Goal: Information Seeking & Learning: Check status

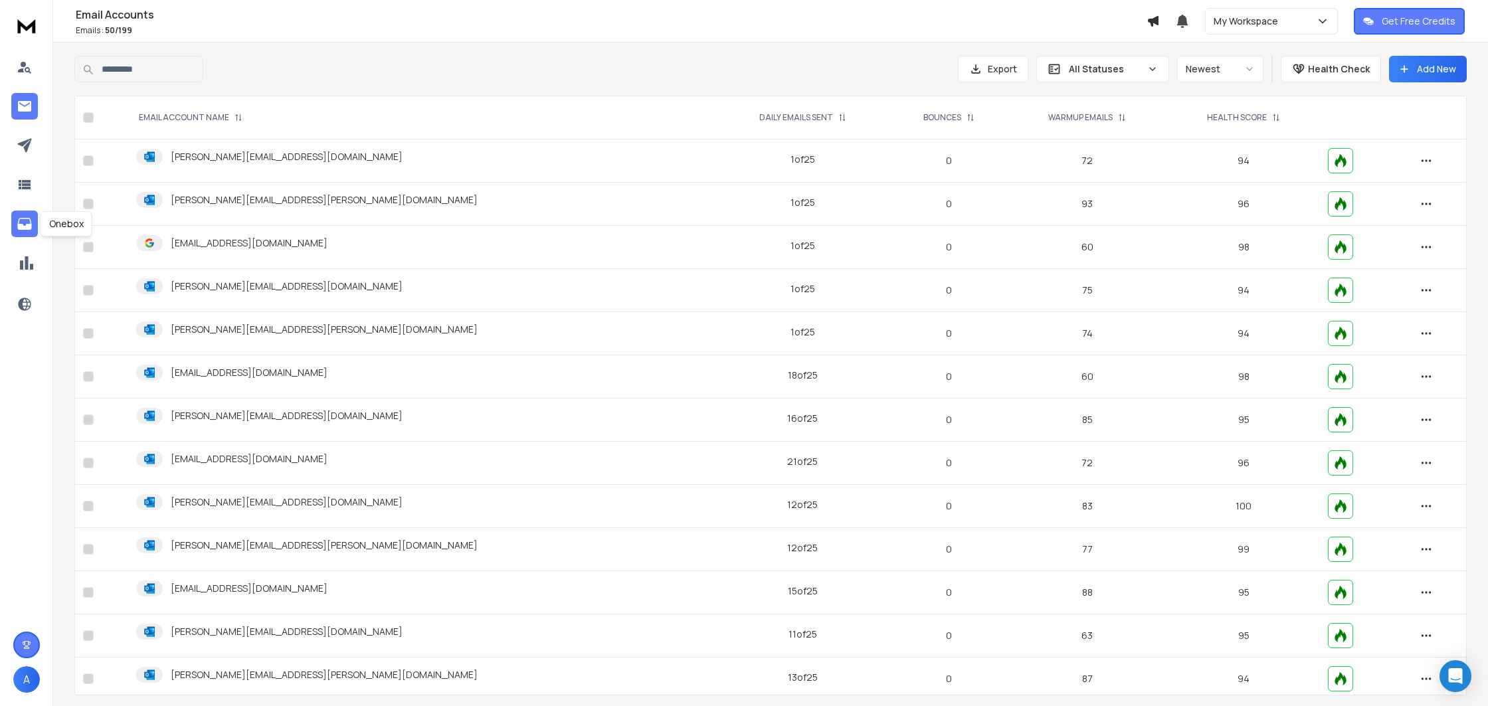
click at [26, 216] on icon at bounding box center [25, 224] width 16 height 16
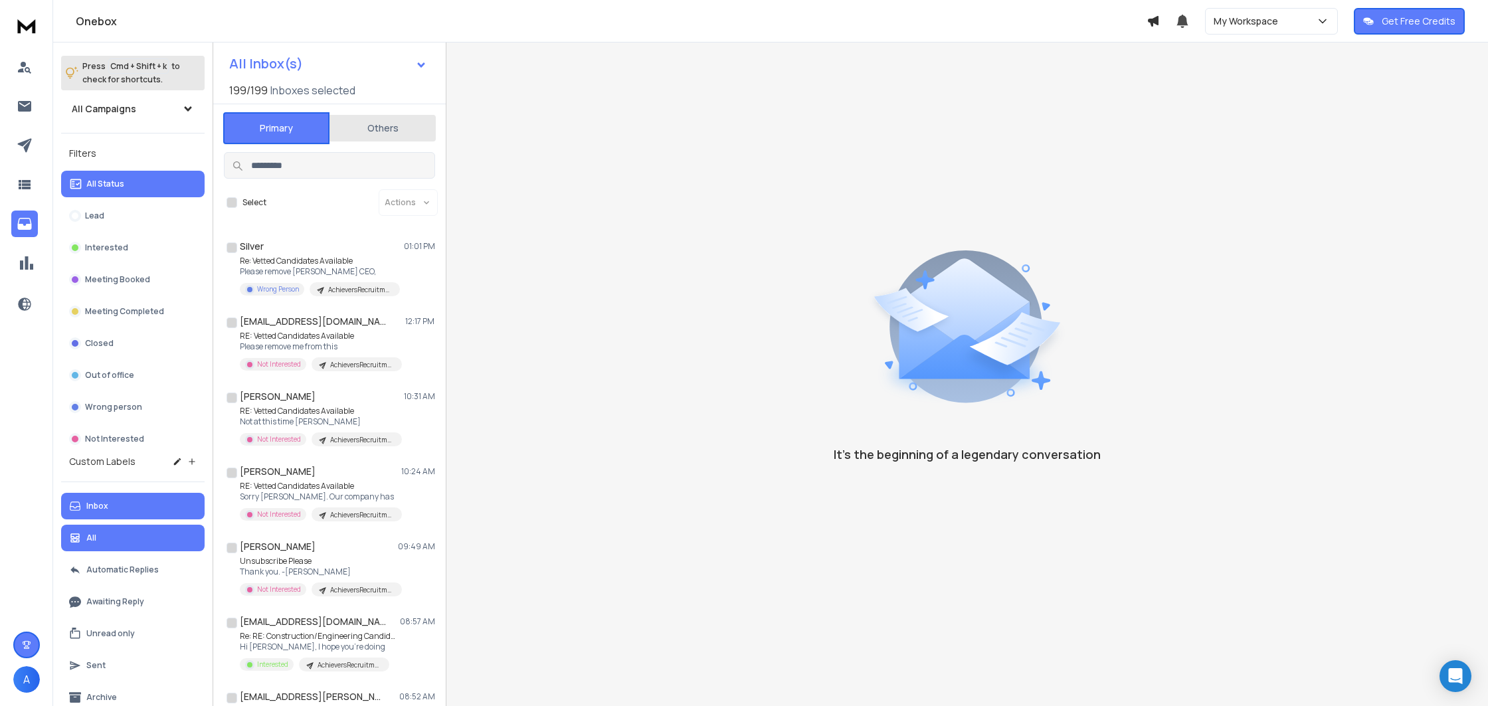
click at [157, 531] on button "All" at bounding box center [132, 538] width 143 height 27
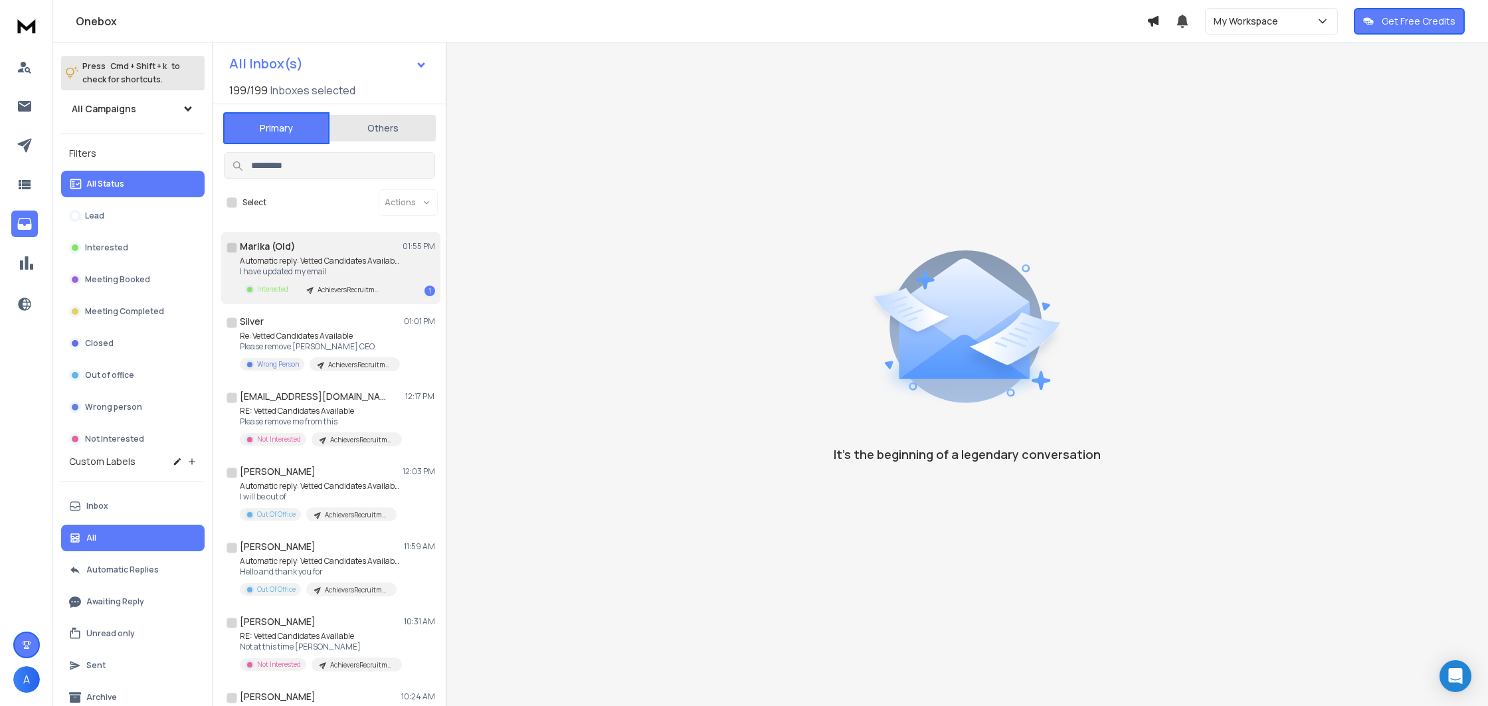
click at [345, 260] on p "Automatic reply: Vetted Candidates Available" at bounding box center [319, 261] width 159 height 11
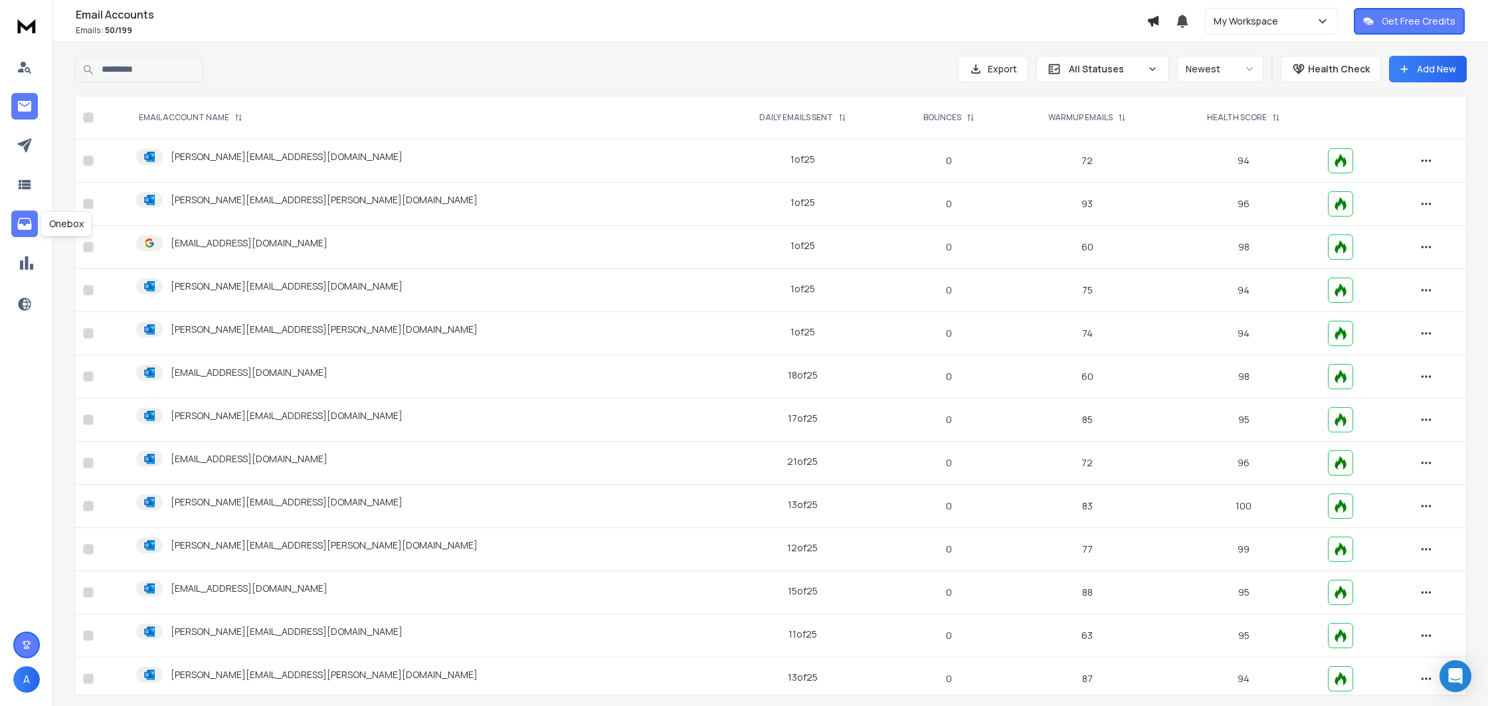
click at [17, 225] on icon at bounding box center [25, 224] width 16 height 16
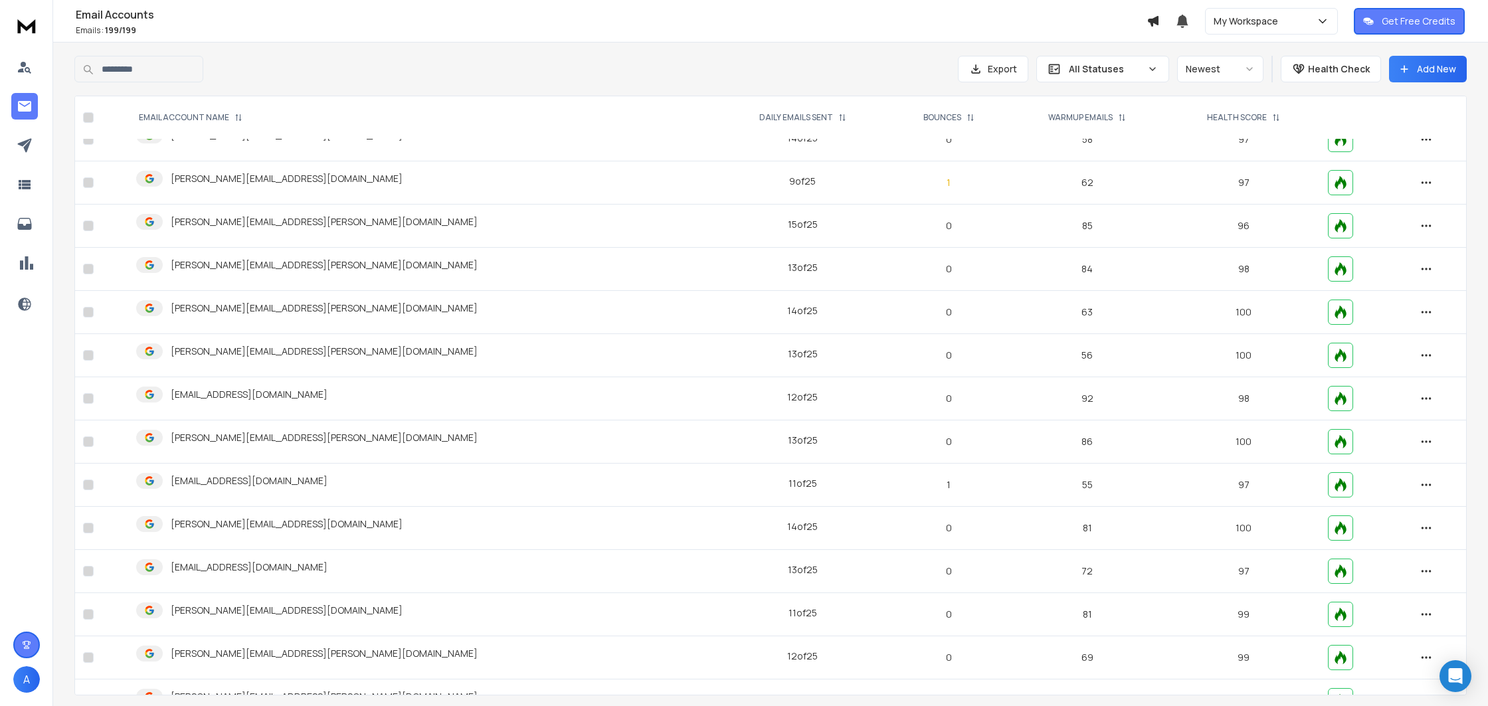
scroll to position [8045, 0]
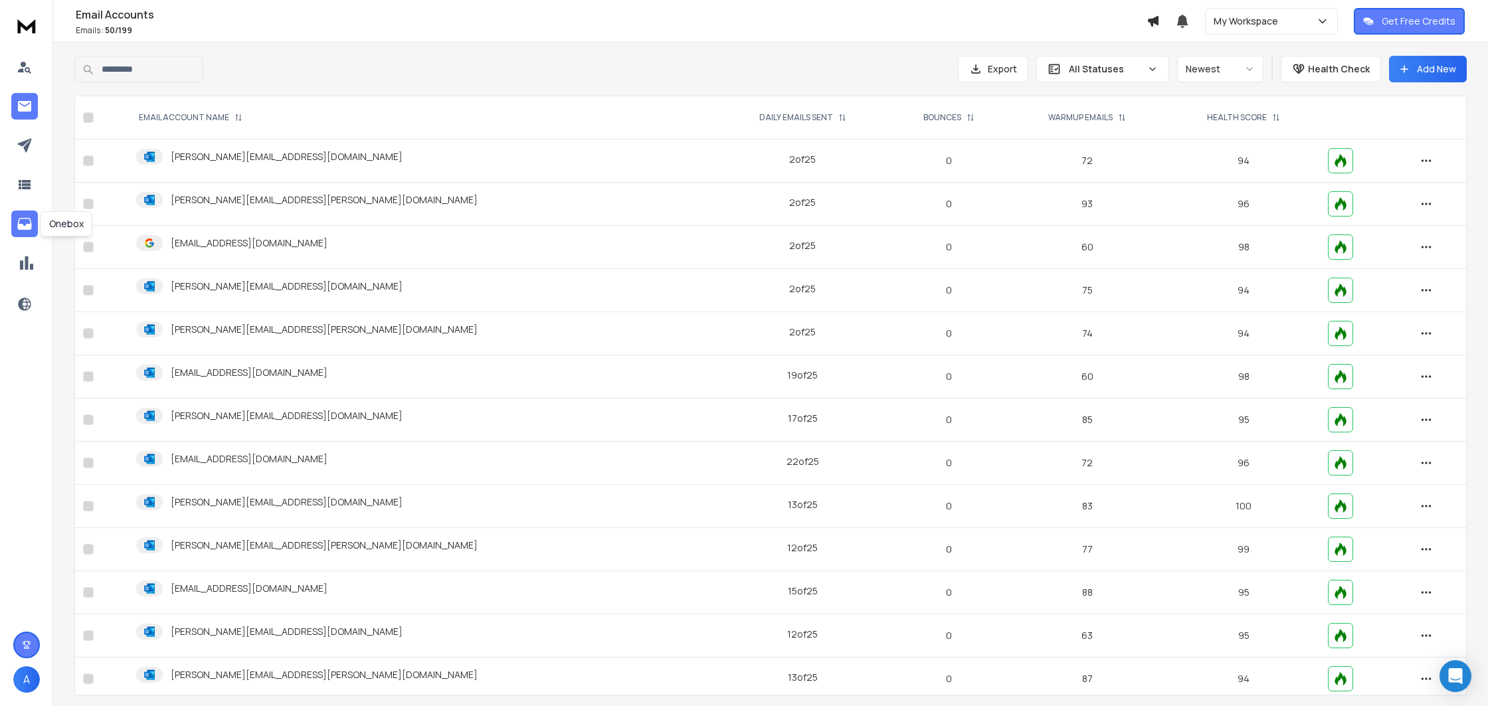
click at [18, 225] on icon at bounding box center [24, 224] width 14 height 12
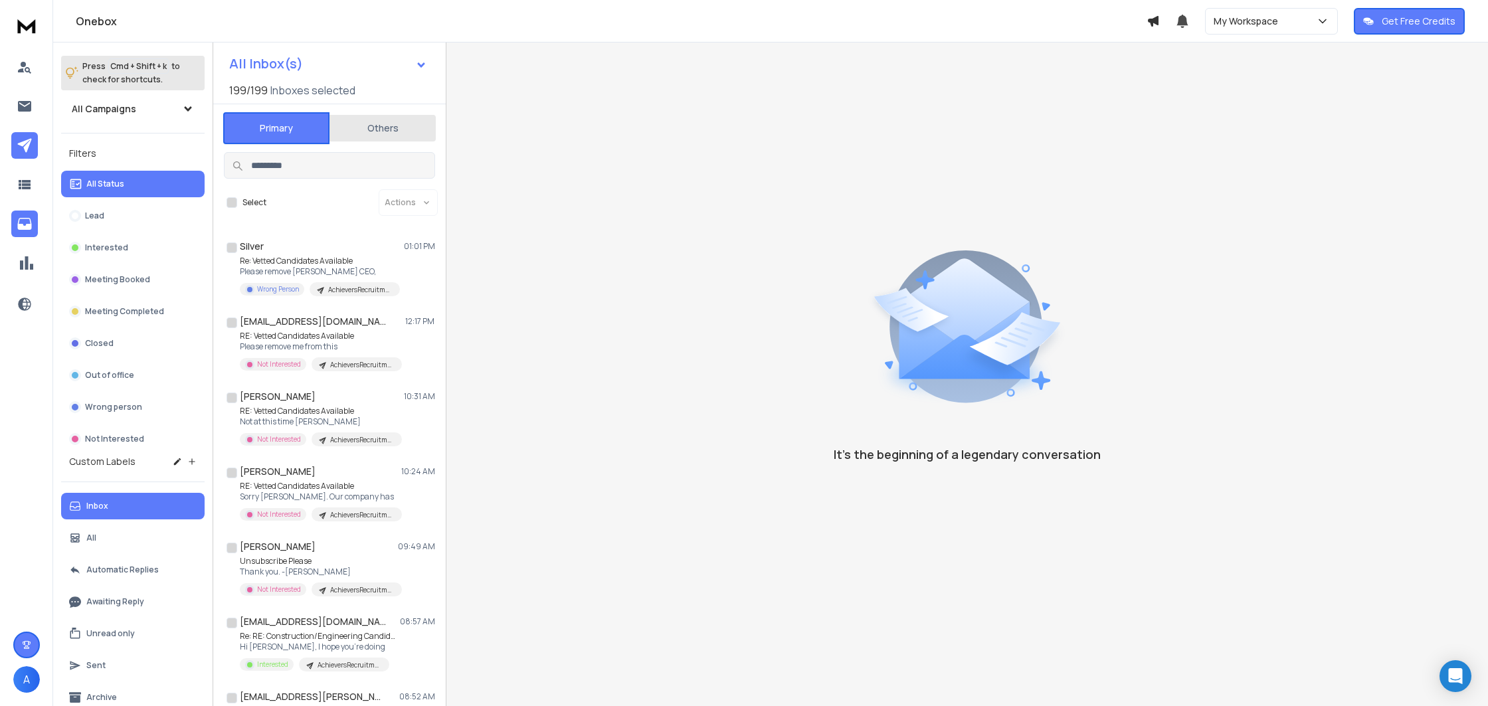
click at [13, 151] on div "A" at bounding box center [26, 353] width 53 height 706
click at [17, 151] on icon at bounding box center [25, 145] width 16 height 16
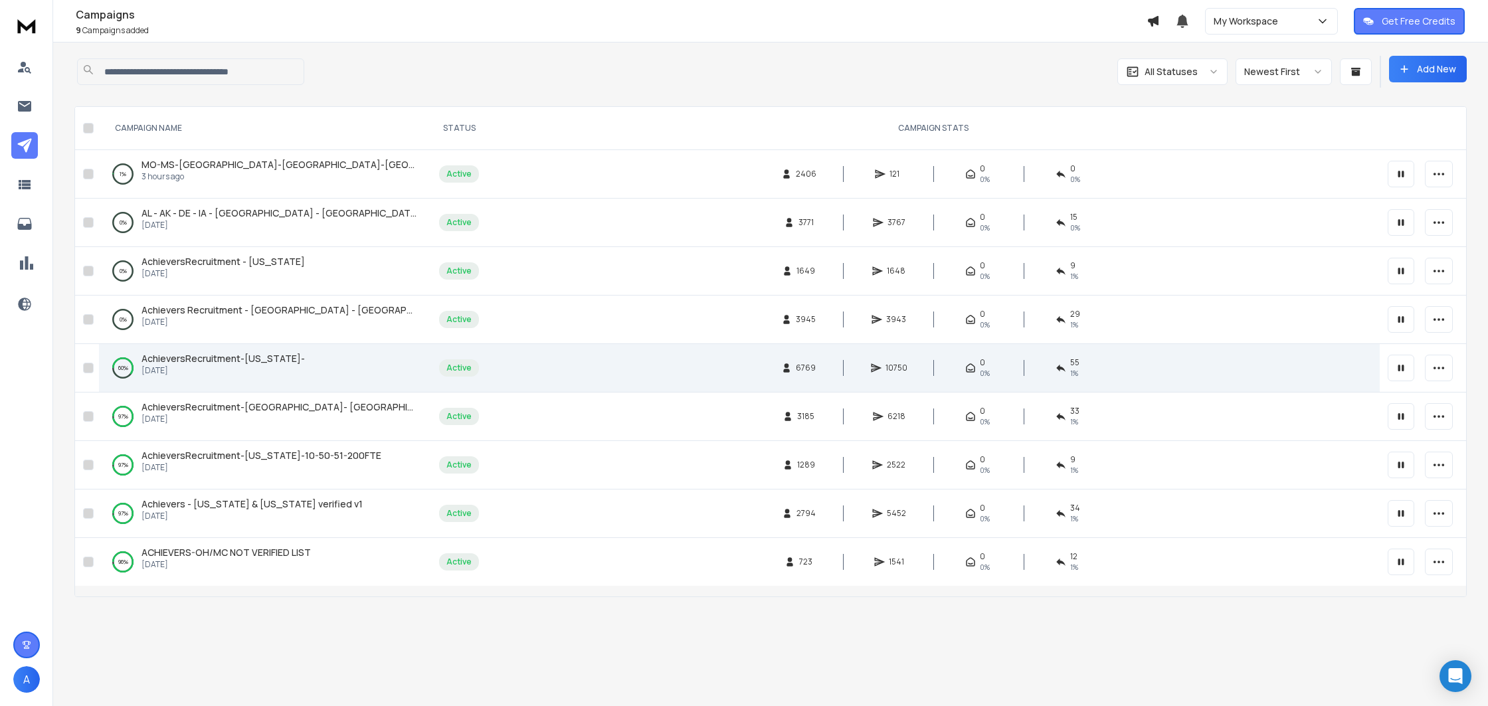
click at [298, 367] on div "60 % AchieversRecruitment-[US_STATE]- [DATE]" at bounding box center [265, 368] width 306 height 32
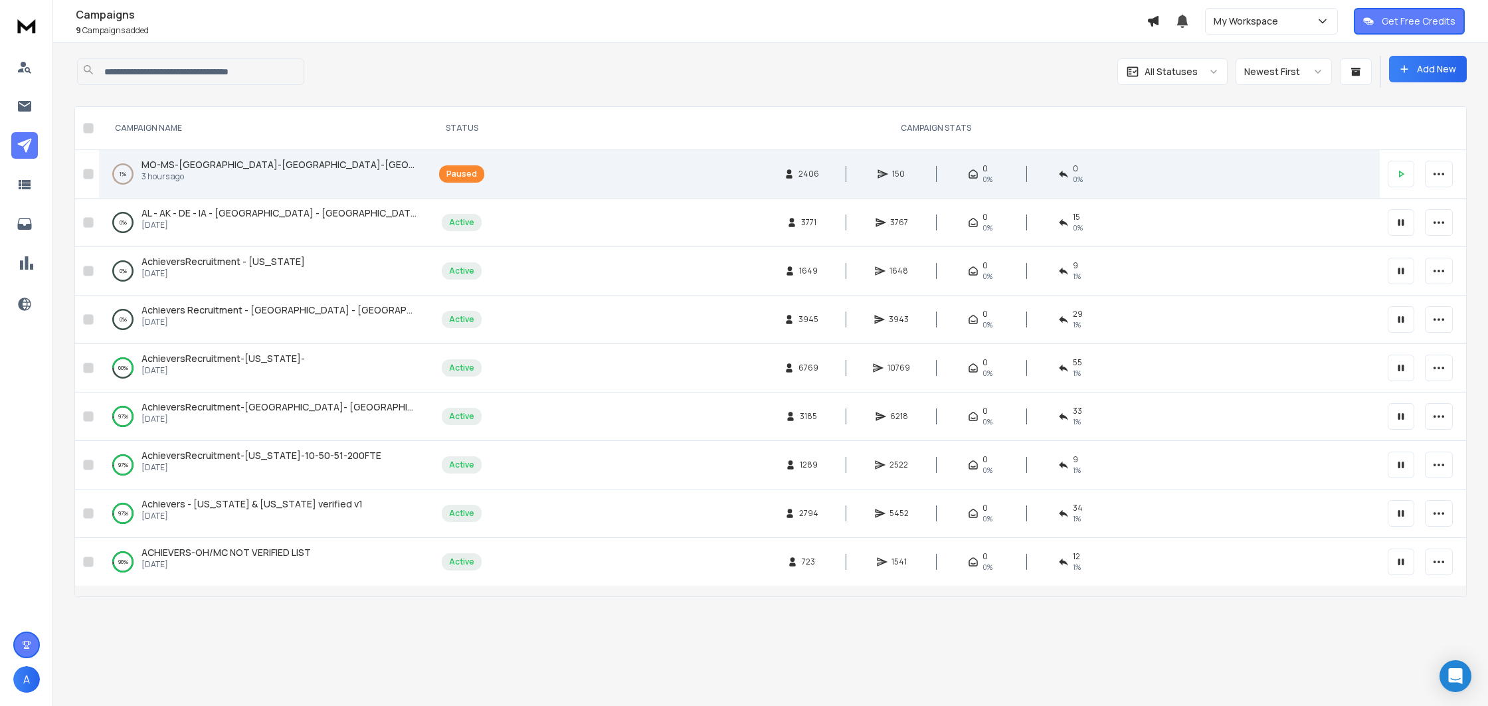
click at [713, 168] on div "2406 150 0 0% 0 0 %" at bounding box center [935, 173] width 871 height 21
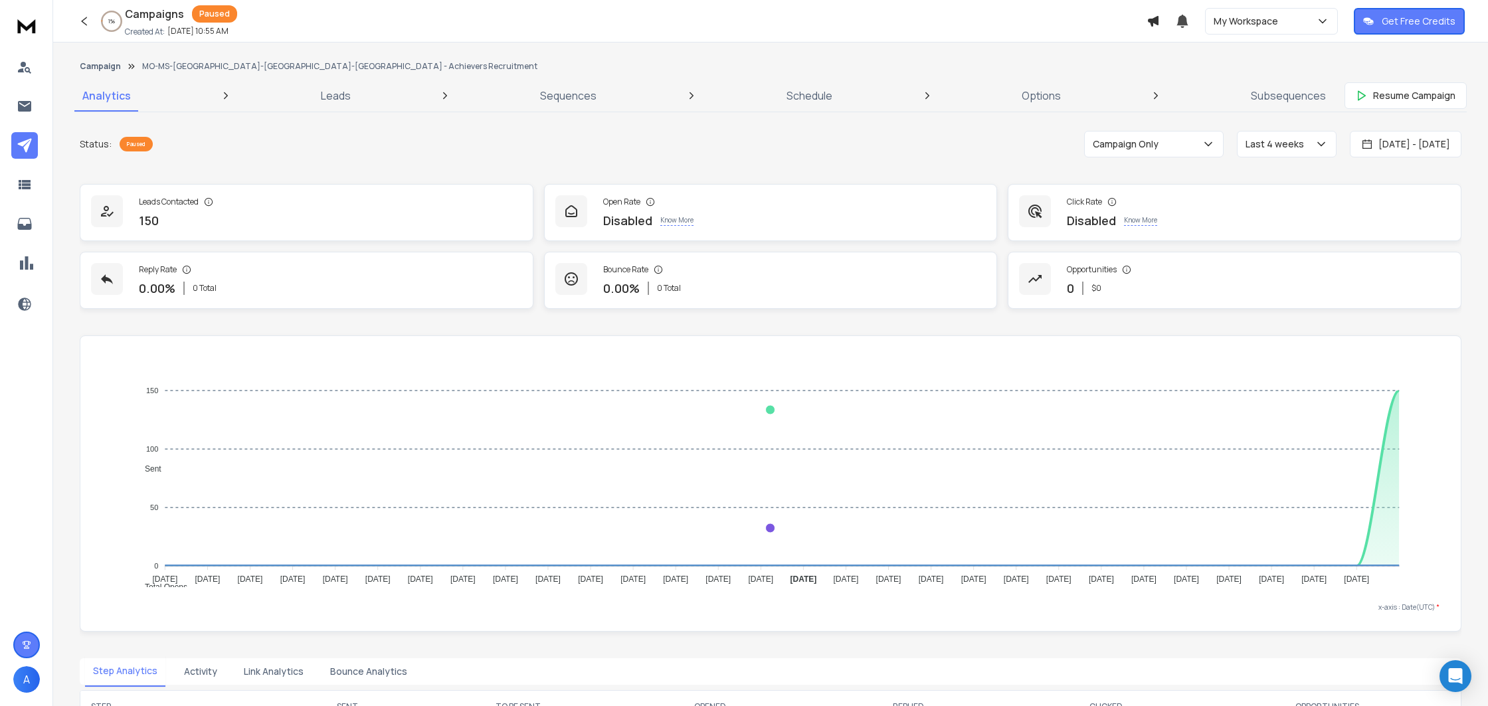
click at [31, 22] on img at bounding box center [26, 25] width 27 height 25
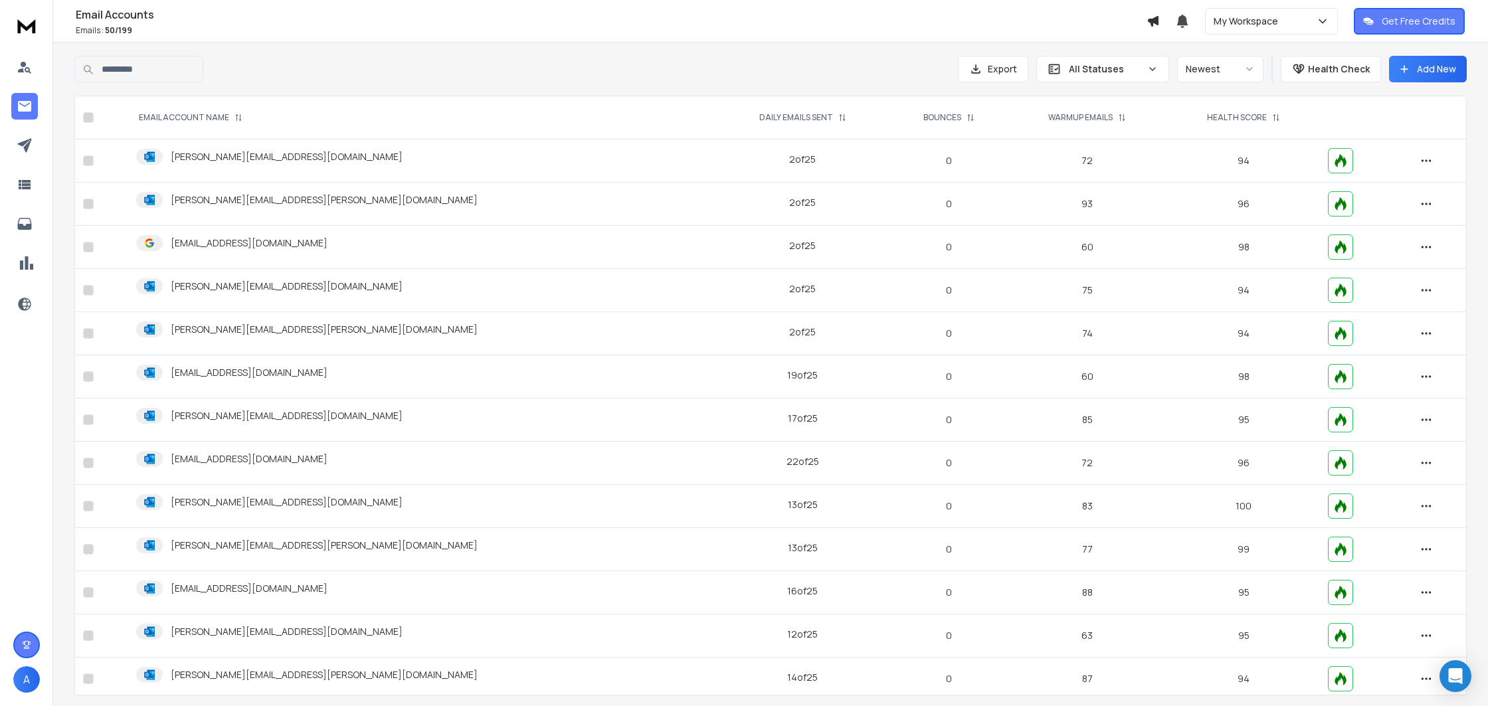
click at [0, 232] on div "A" at bounding box center [26, 353] width 53 height 706
click at [7, 226] on div "A" at bounding box center [26, 353] width 53 height 706
drag, startPoint x: 19, startPoint y: 224, endPoint x: 37, endPoint y: 192, distance: 36.3
click at [19, 224] on icon at bounding box center [24, 224] width 14 height 12
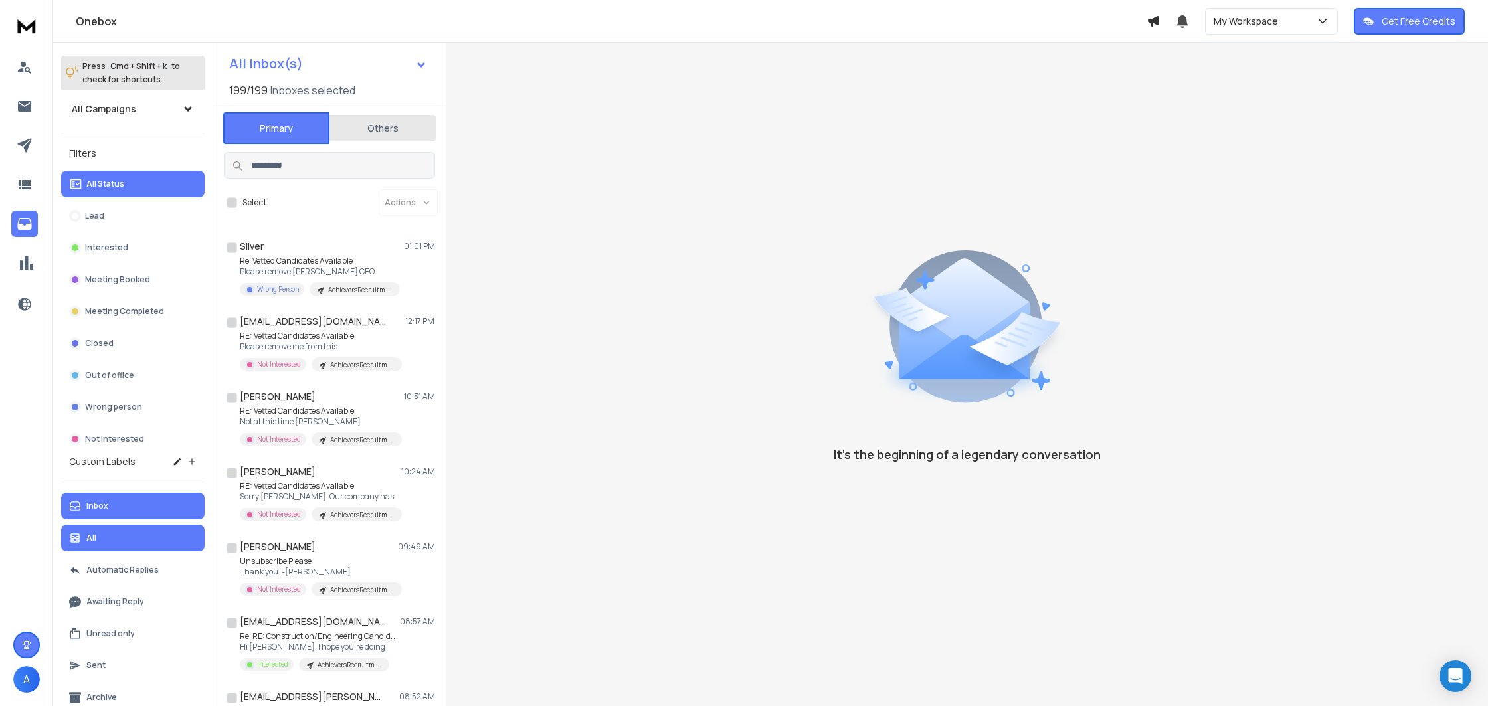
click at [92, 541] on p "All" at bounding box center [91, 538] width 10 height 11
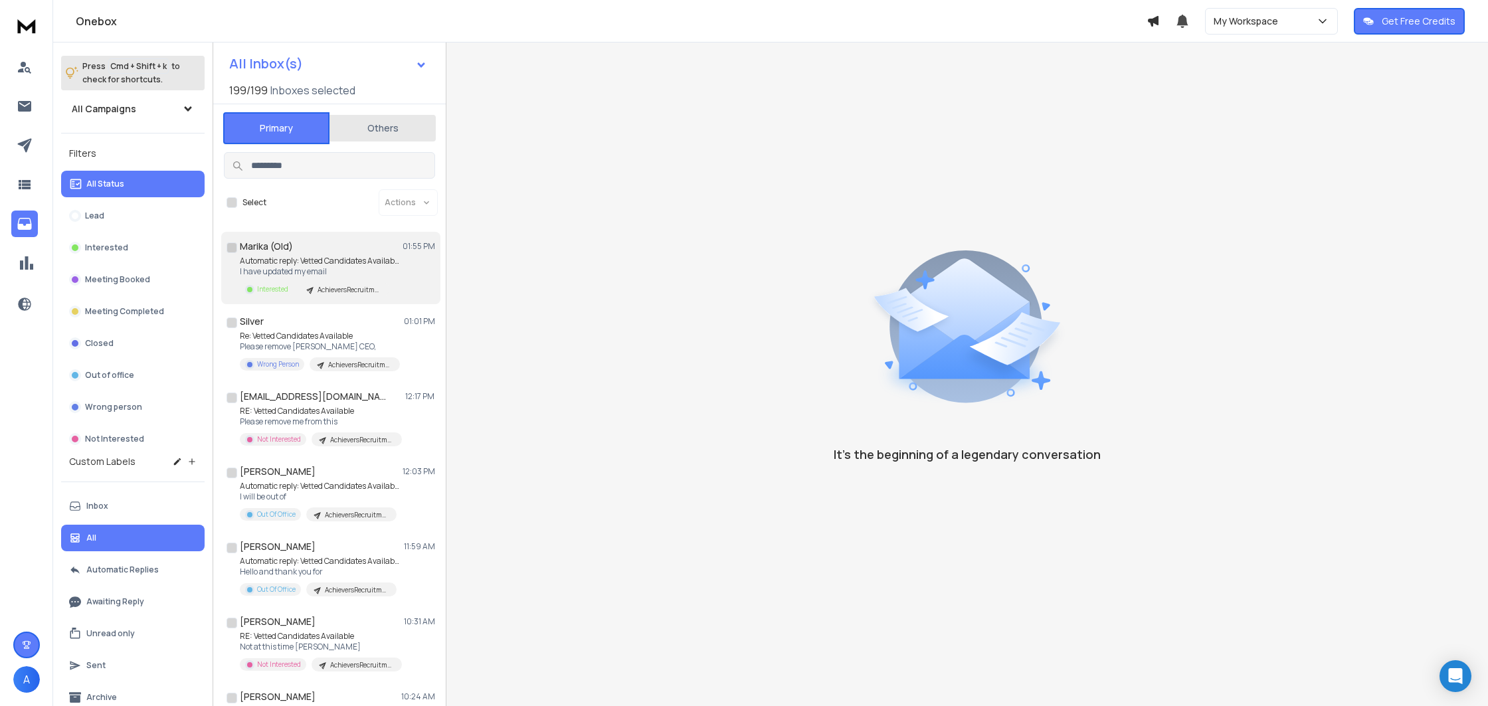
click at [339, 258] on p "Automatic reply: Vetted Candidates Available" at bounding box center [319, 261] width 159 height 11
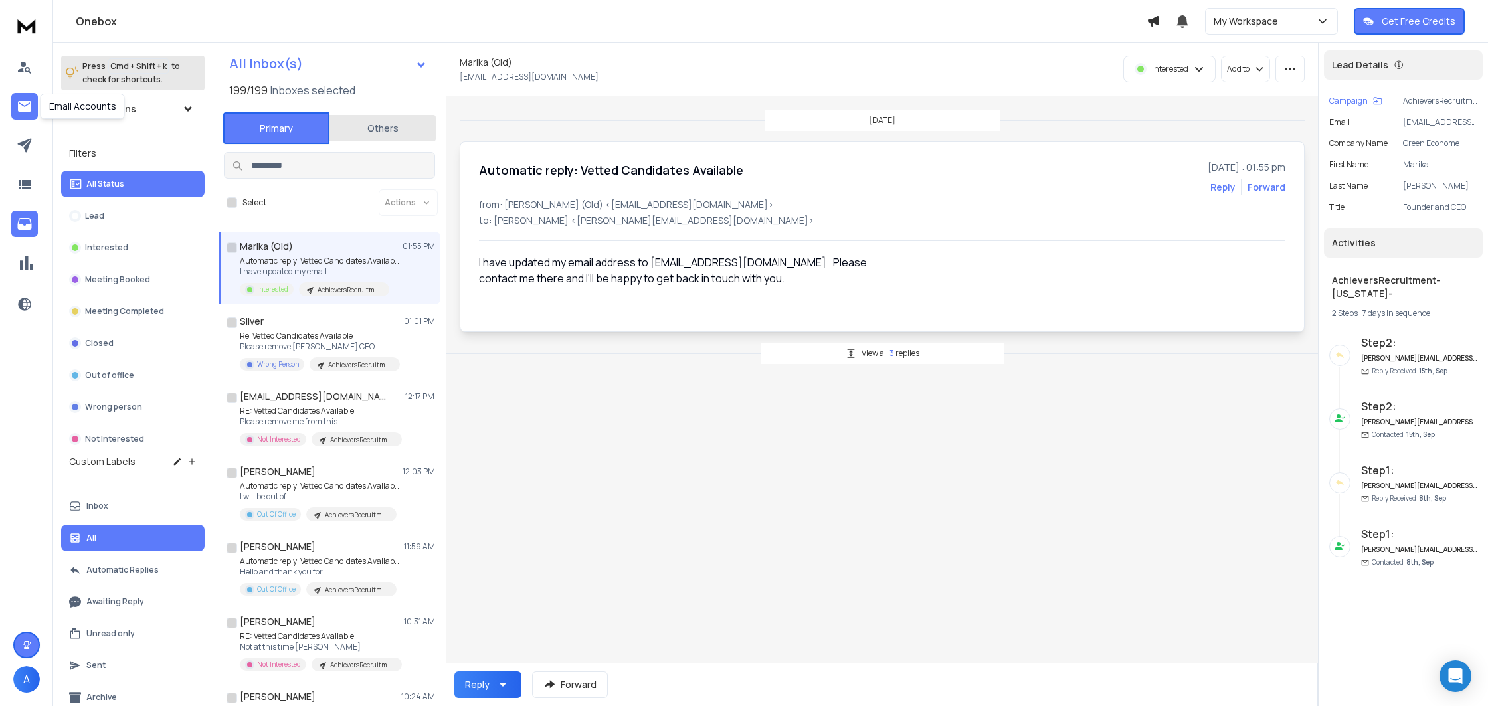
click at [19, 109] on icon at bounding box center [24, 106] width 13 height 11
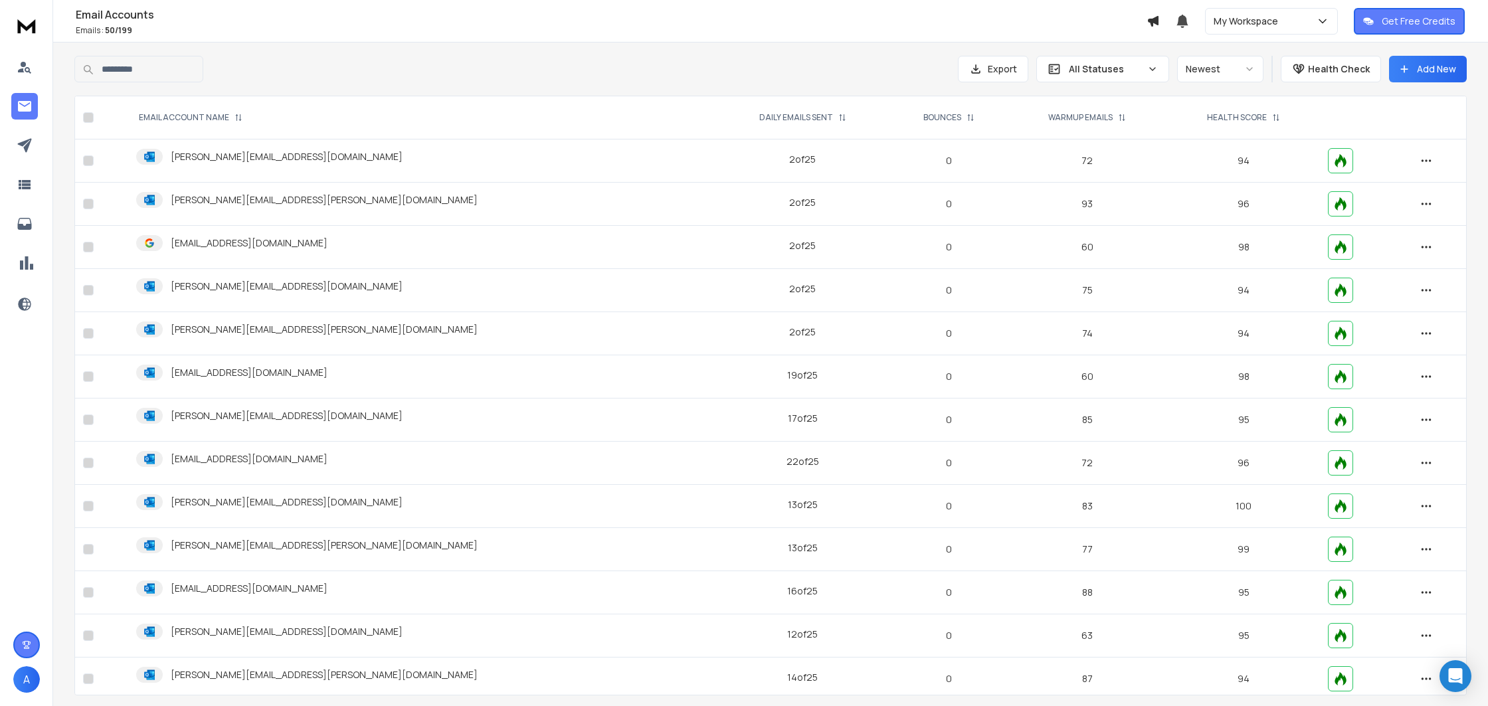
click at [37, 163] on div at bounding box center [26, 147] width 31 height 31
click at [33, 154] on link at bounding box center [24, 145] width 27 height 27
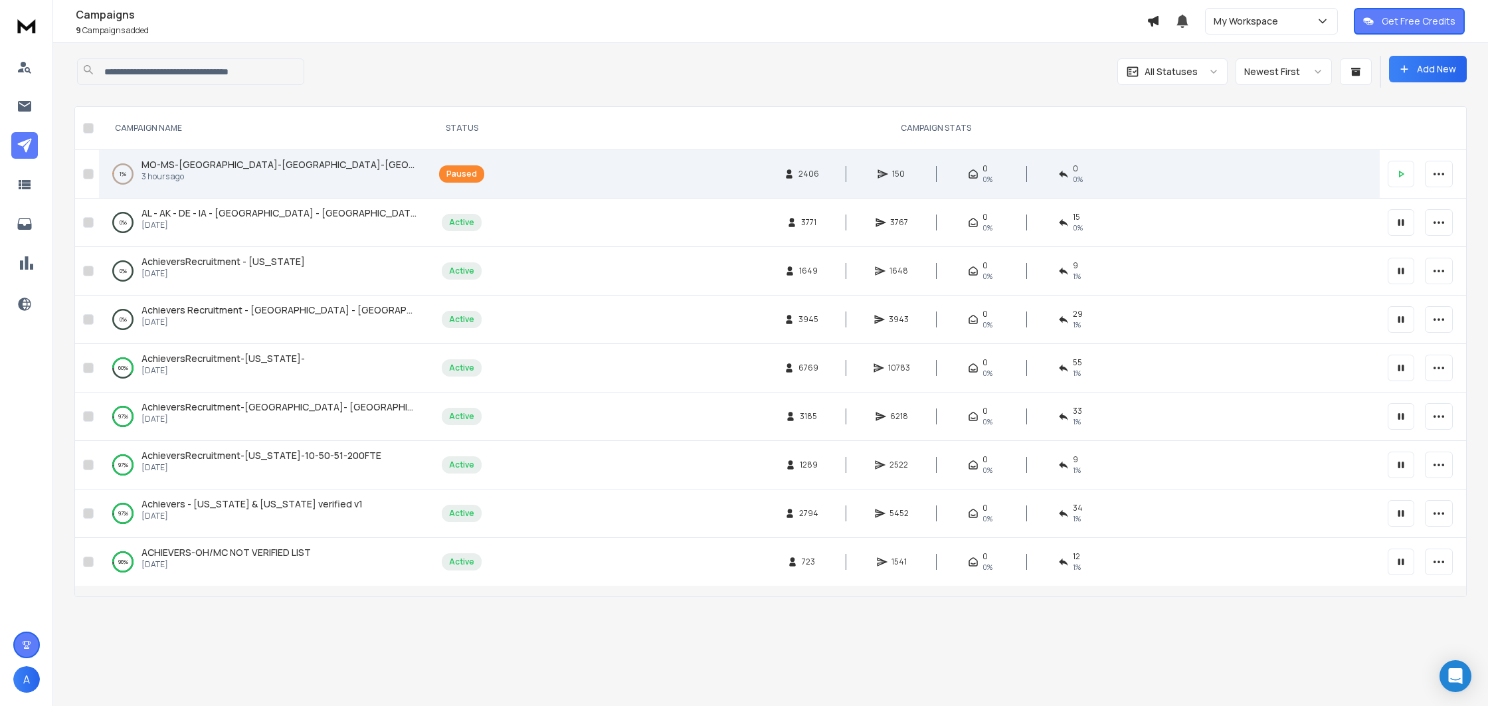
click at [347, 165] on div "1 % MO-MS-TN-NJ-CT - Achievers Recruitment 3 hours ago" at bounding box center [265, 174] width 306 height 32
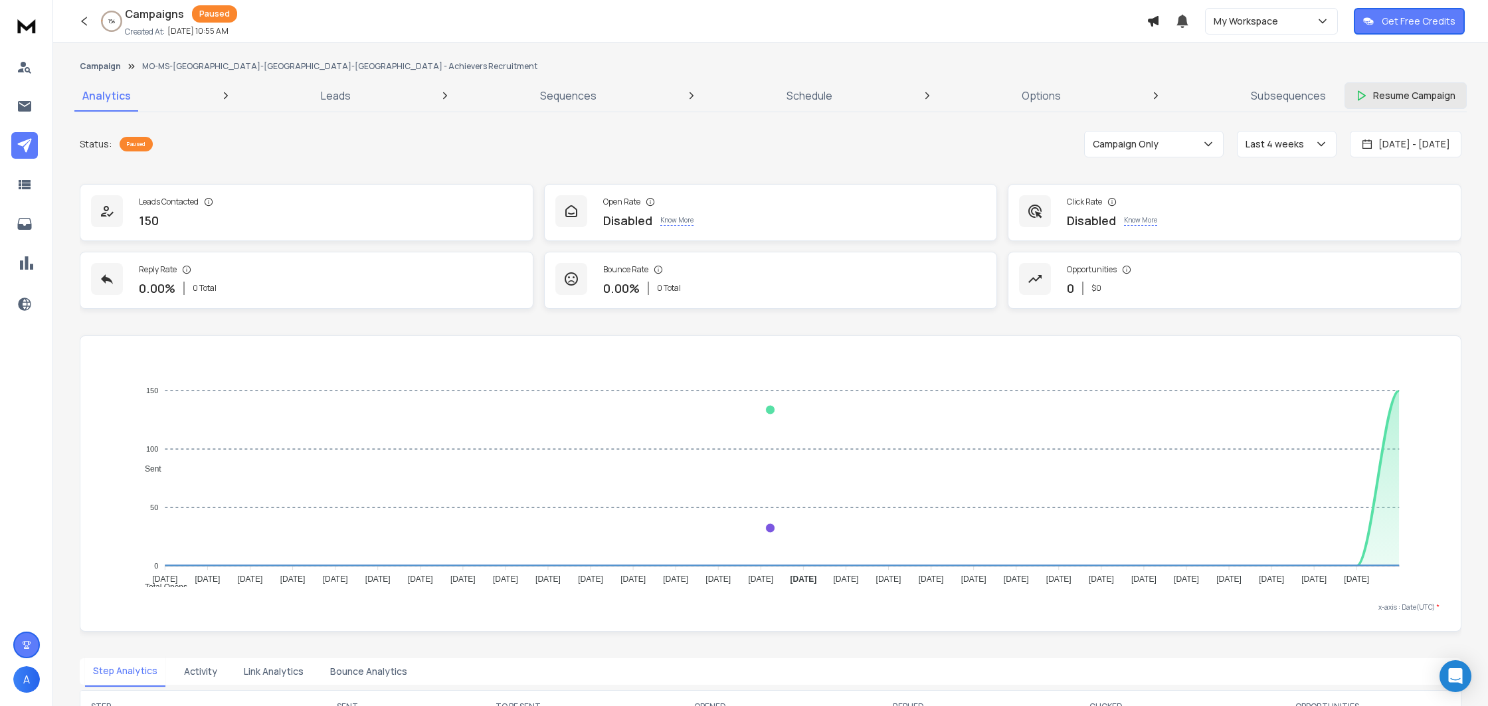
click at [1437, 99] on button "Resume Campaign" at bounding box center [1405, 95] width 122 height 27
drag, startPoint x: 12, startPoint y: 33, endPoint x: 27, endPoint y: 25, distance: 17.2
click at [19, 30] on div at bounding box center [26, 167] width 31 height 309
click at [27, 25] on img at bounding box center [26, 25] width 27 height 25
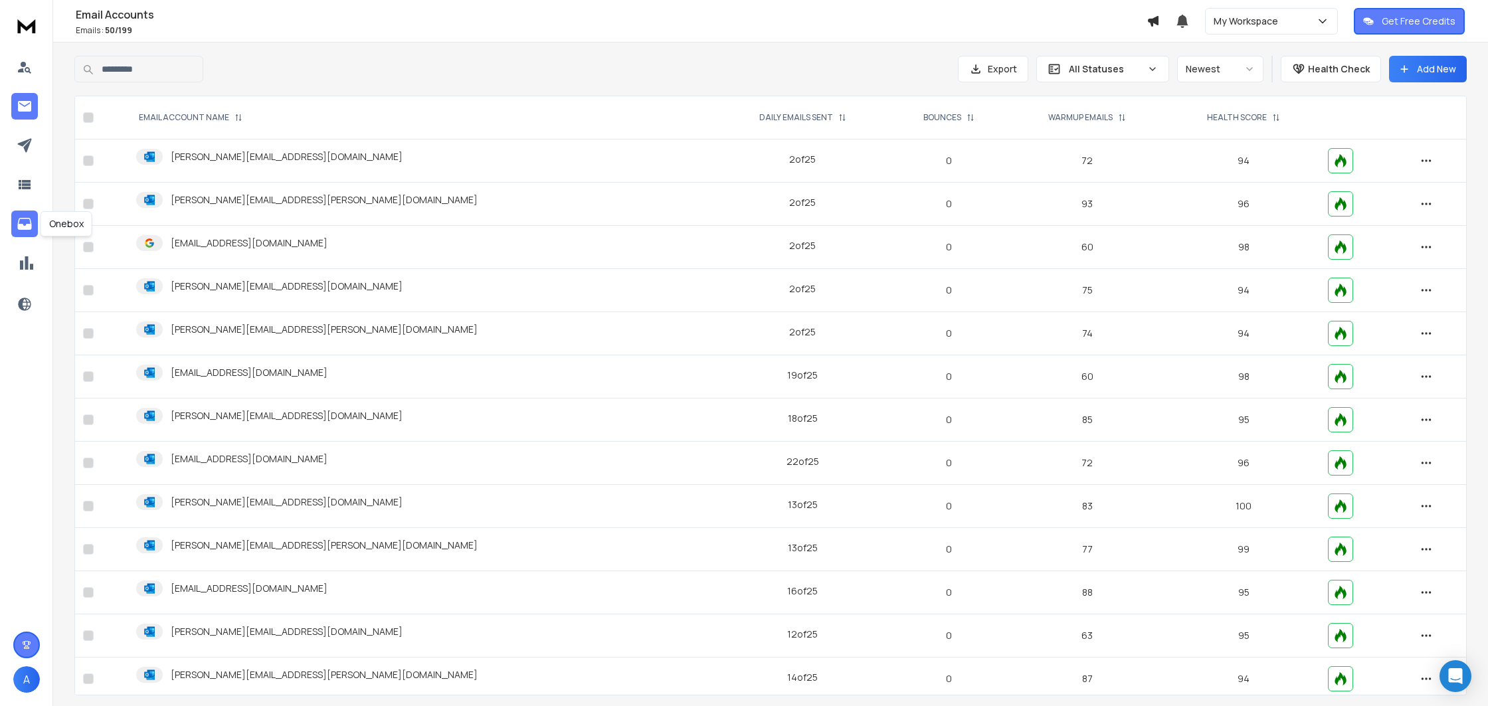
click at [39, 216] on body "Get only verified leads with our AI-powered Lead Finder, starting at $22/mo Try…" at bounding box center [744, 353] width 1488 height 706
click at [23, 226] on icon at bounding box center [24, 224] width 14 height 12
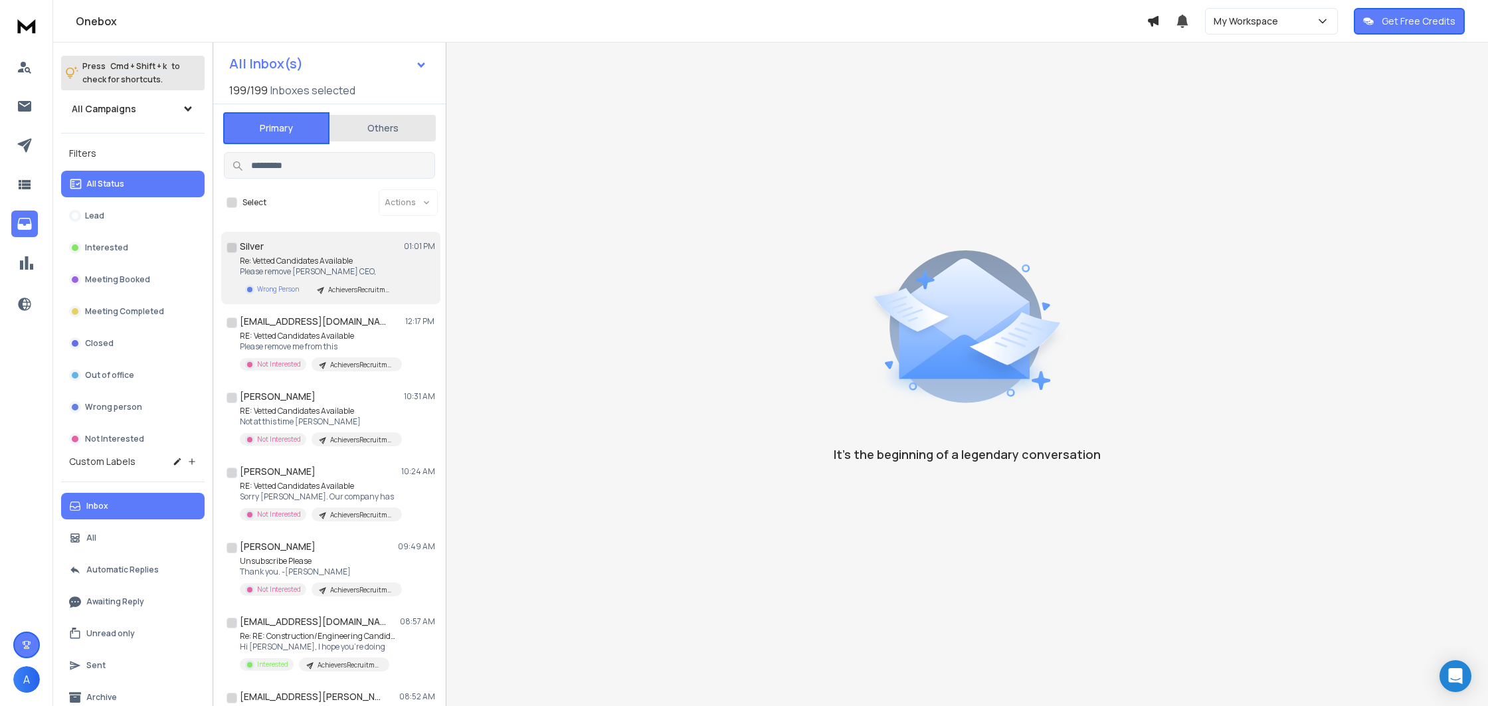
click at [339, 264] on p "Re: Vetted Candidates Available" at bounding box center [319, 261] width 159 height 11
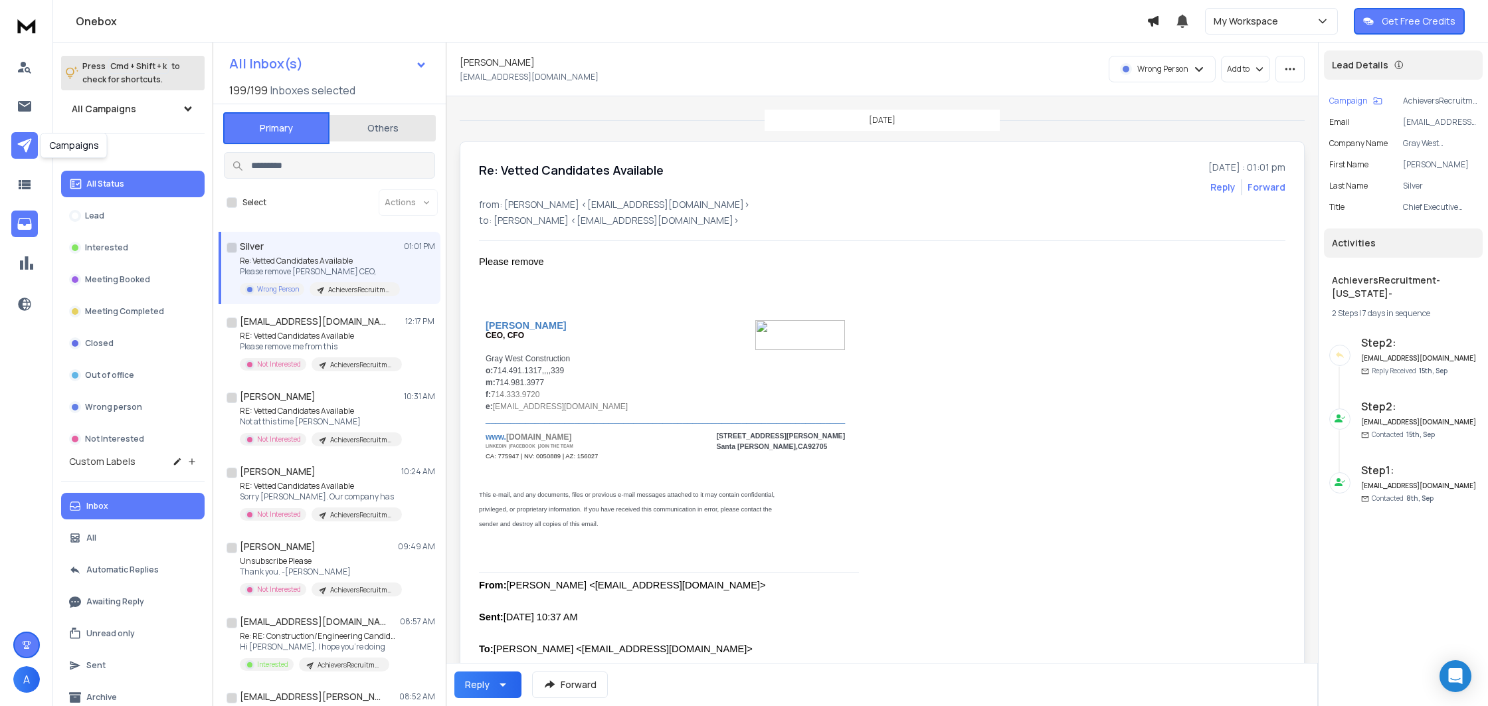
click at [25, 143] on icon at bounding box center [24, 145] width 14 height 14
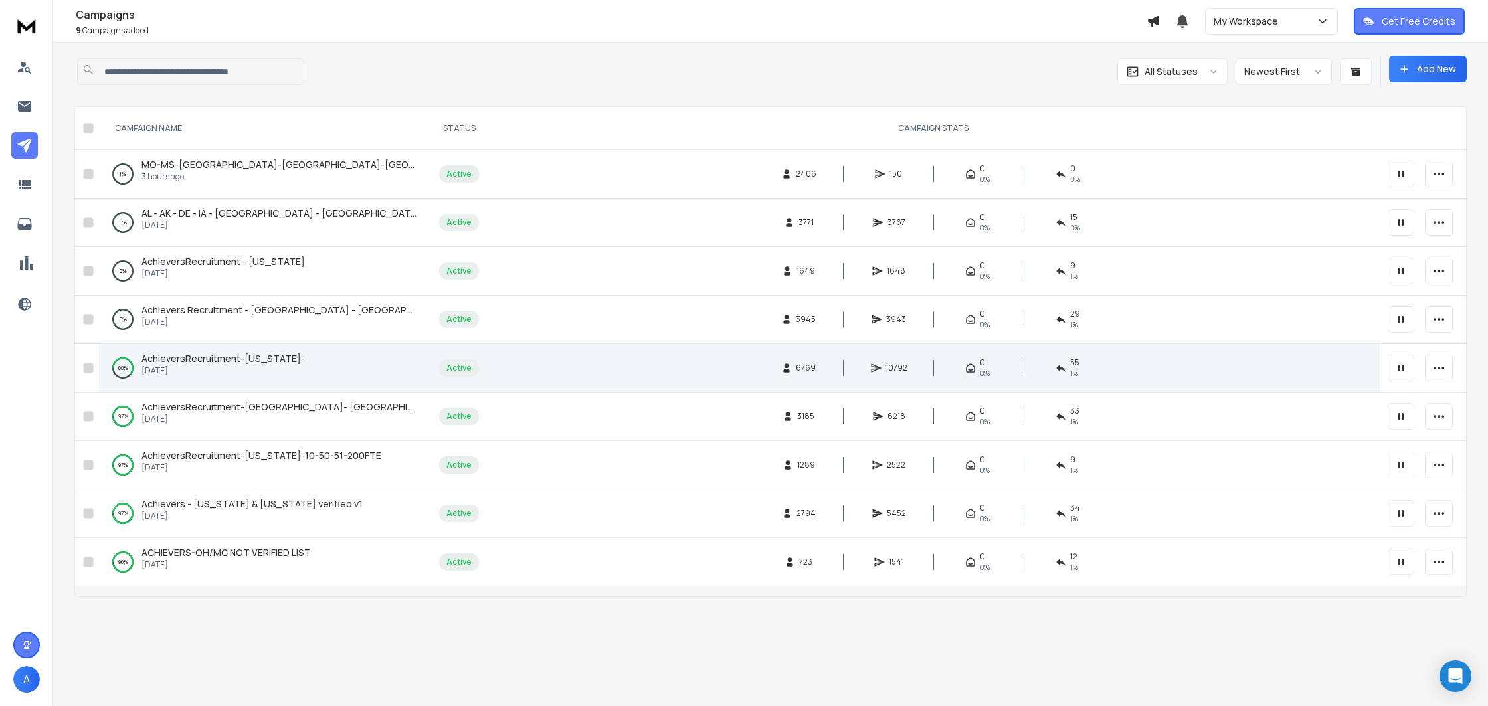
click at [560, 377] on div "6769 10792 0 0% 55 1 %" at bounding box center [933, 367] width 877 height 21
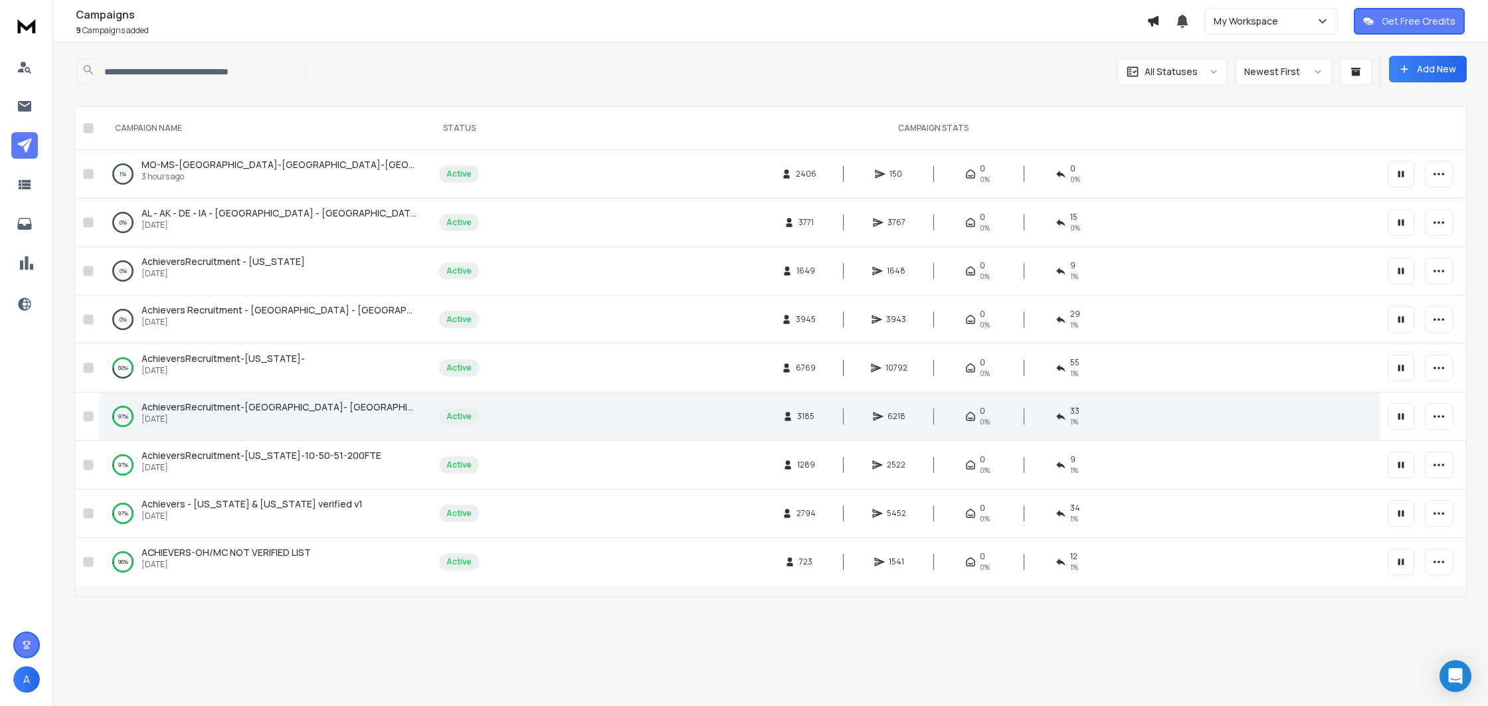
scroll to position [4, 0]
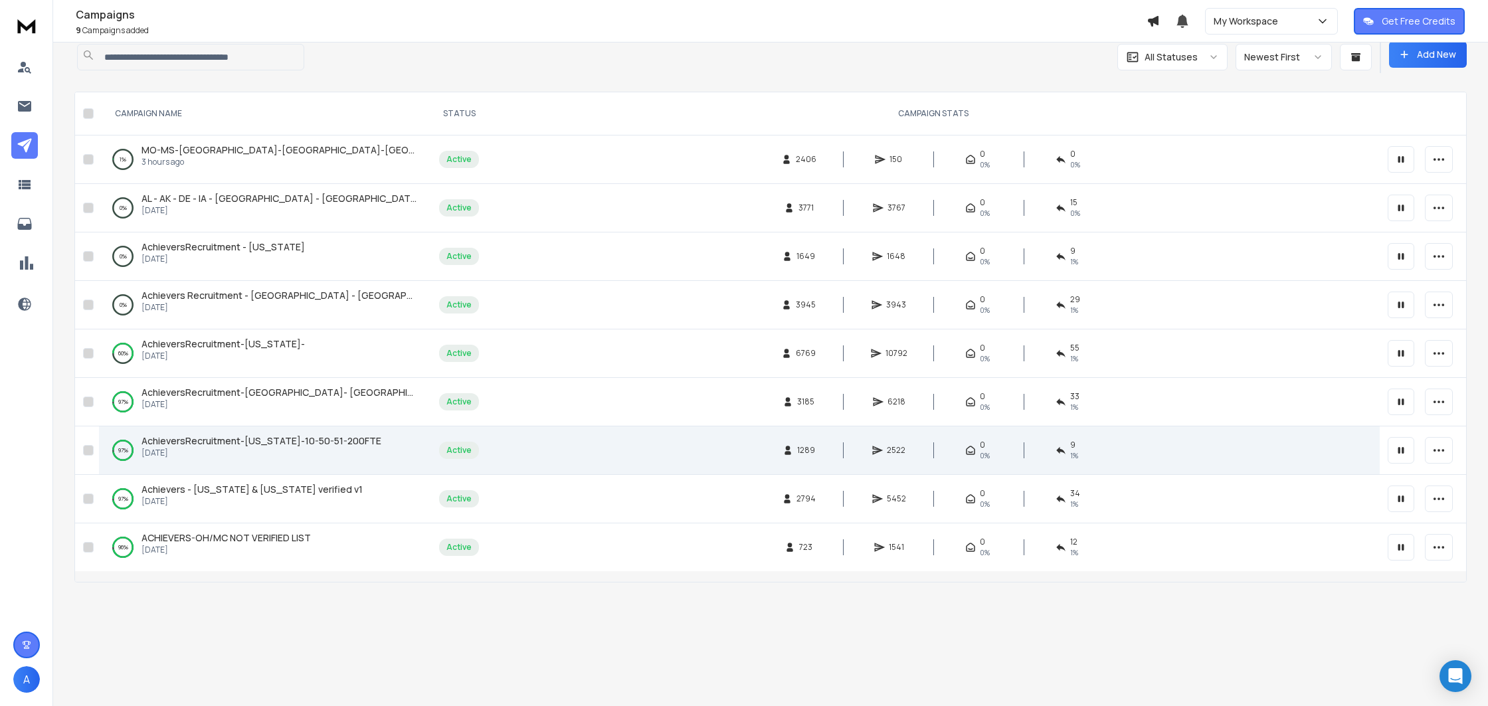
click at [260, 446] on span "AchieversRecruitment-[US_STATE]-10-50-51-200FTE" at bounding box center [261, 440] width 240 height 13
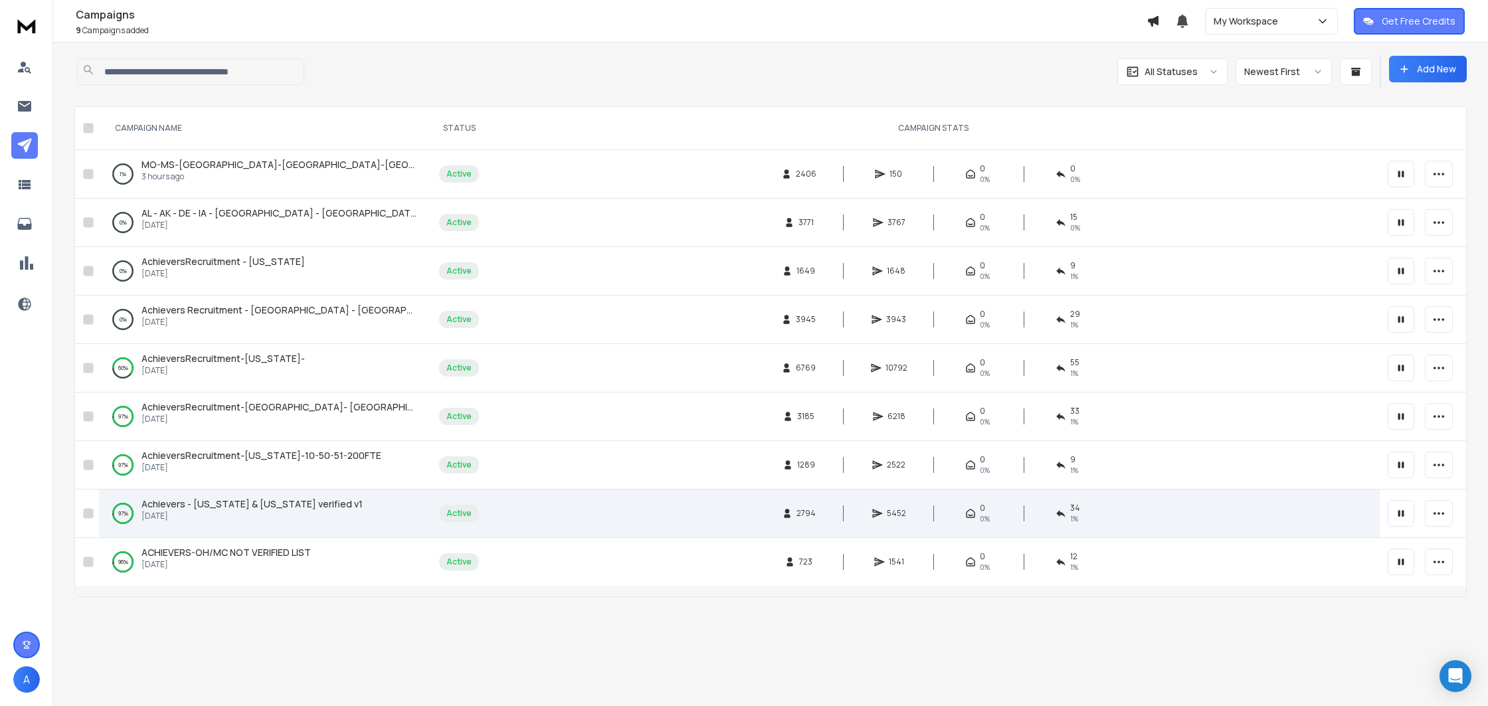
click at [374, 519] on div "97 % Achievers - Michigan & Ohio verified v1 13 days ago" at bounding box center [265, 513] width 306 height 32
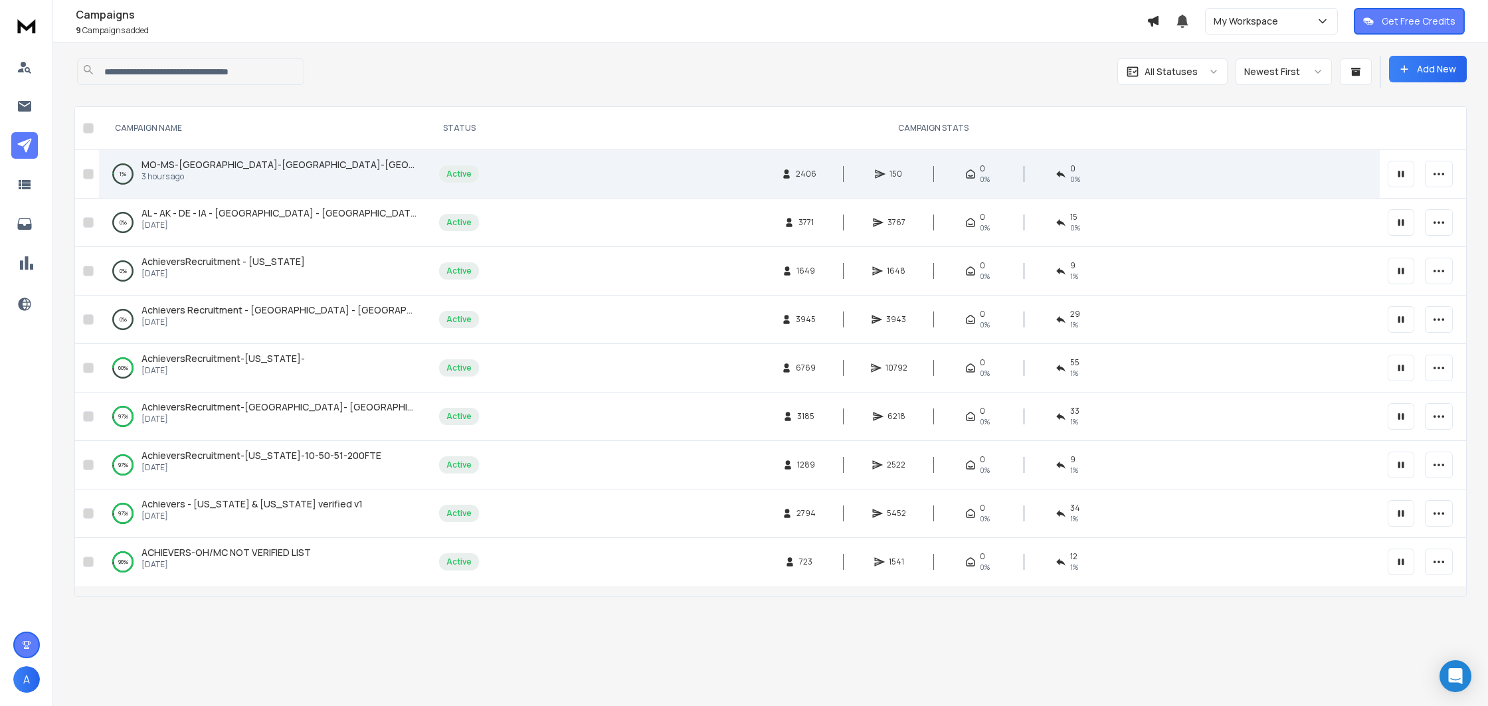
click at [284, 177] on p "3 hours ago" at bounding box center [279, 176] width 276 height 11
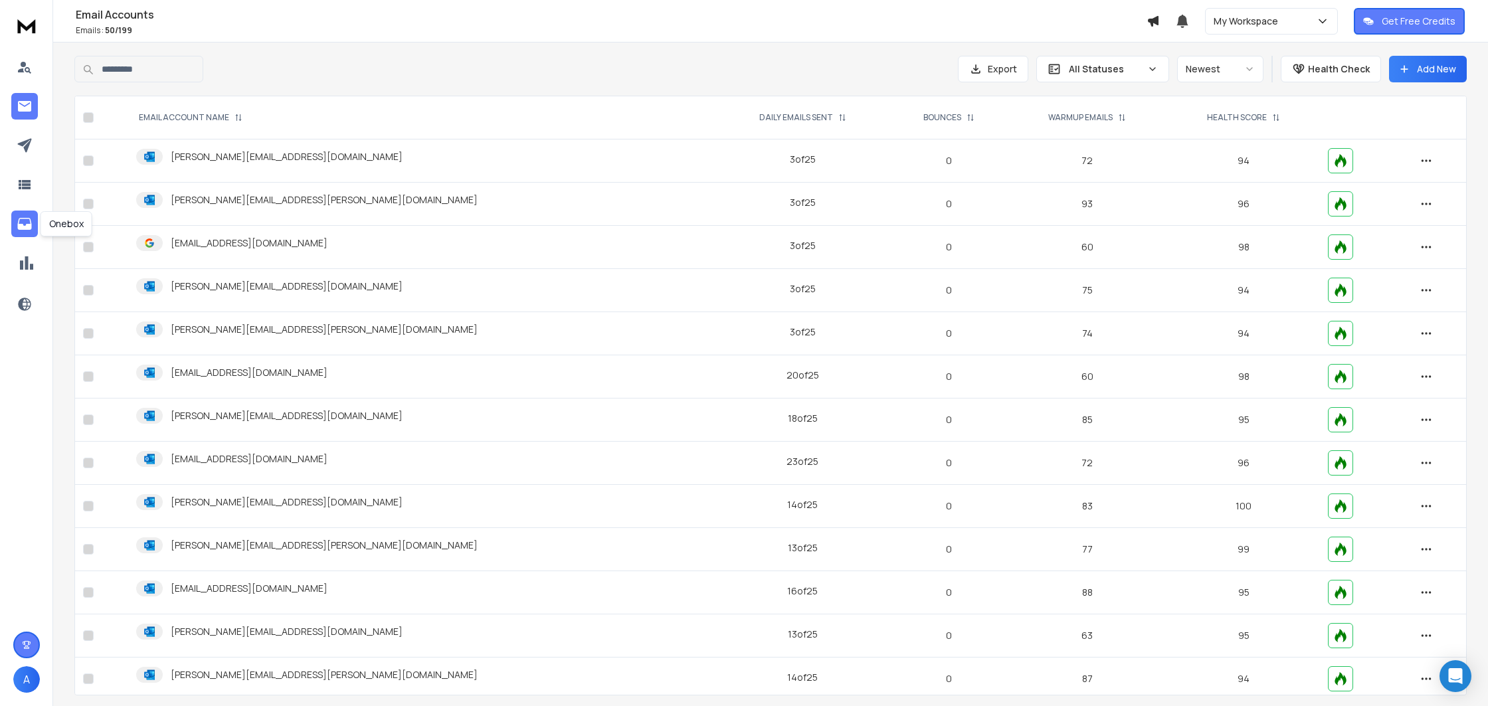
click at [36, 219] on link at bounding box center [24, 224] width 27 height 27
click at [26, 219] on icon at bounding box center [25, 224] width 16 height 16
click at [20, 204] on div at bounding box center [26, 188] width 31 height 268
click at [25, 216] on icon at bounding box center [25, 224] width 16 height 16
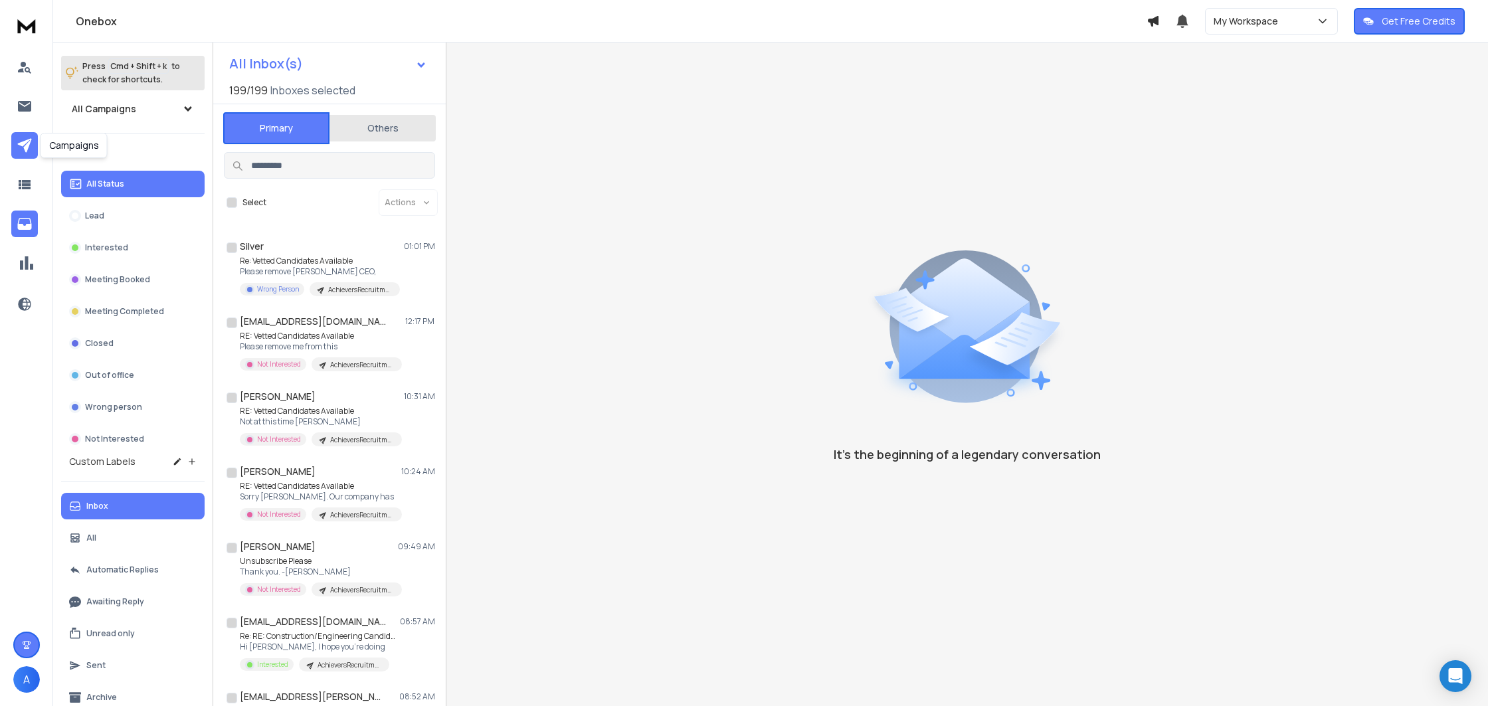
click at [36, 147] on link at bounding box center [24, 145] width 27 height 27
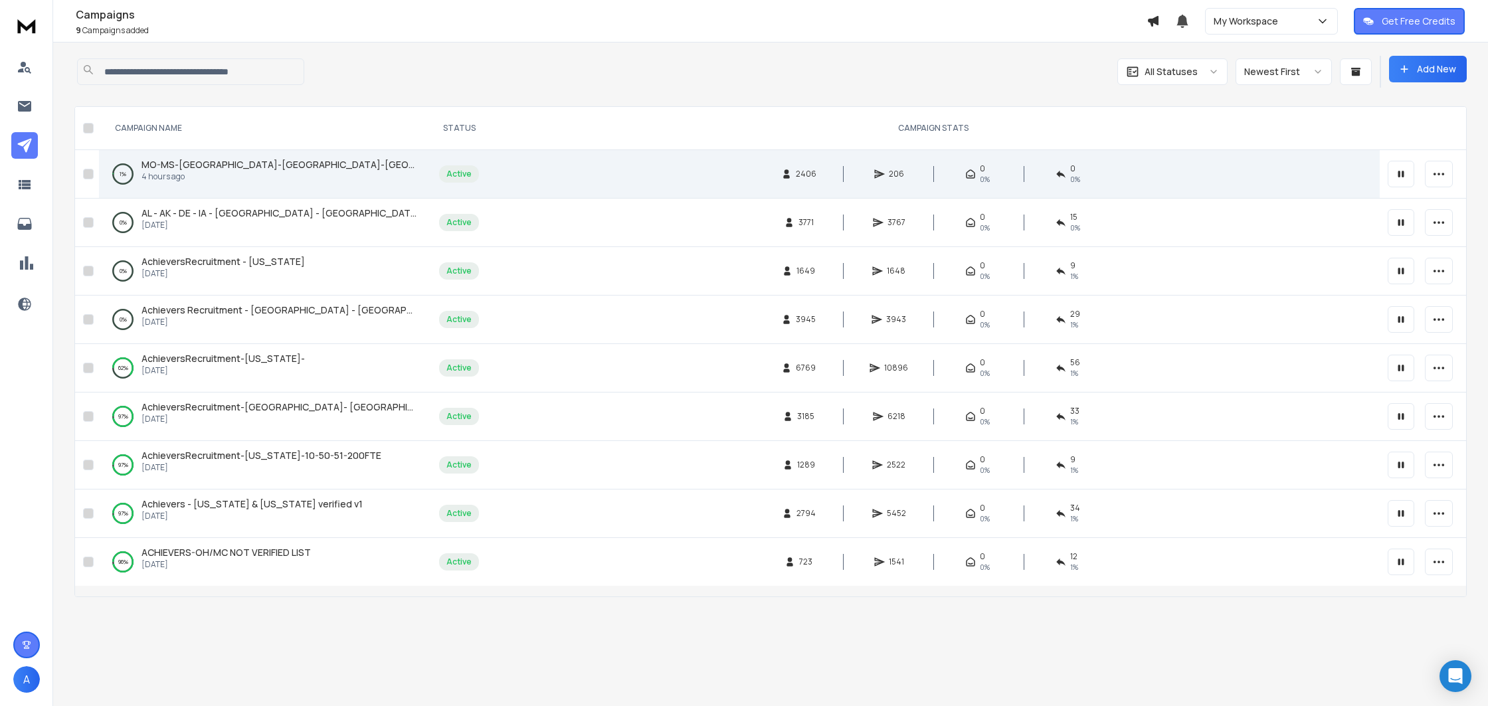
click at [306, 166] on span "MO-MS-TN-NJ-CT - Achievers Recruitment" at bounding box center [366, 164] width 451 height 13
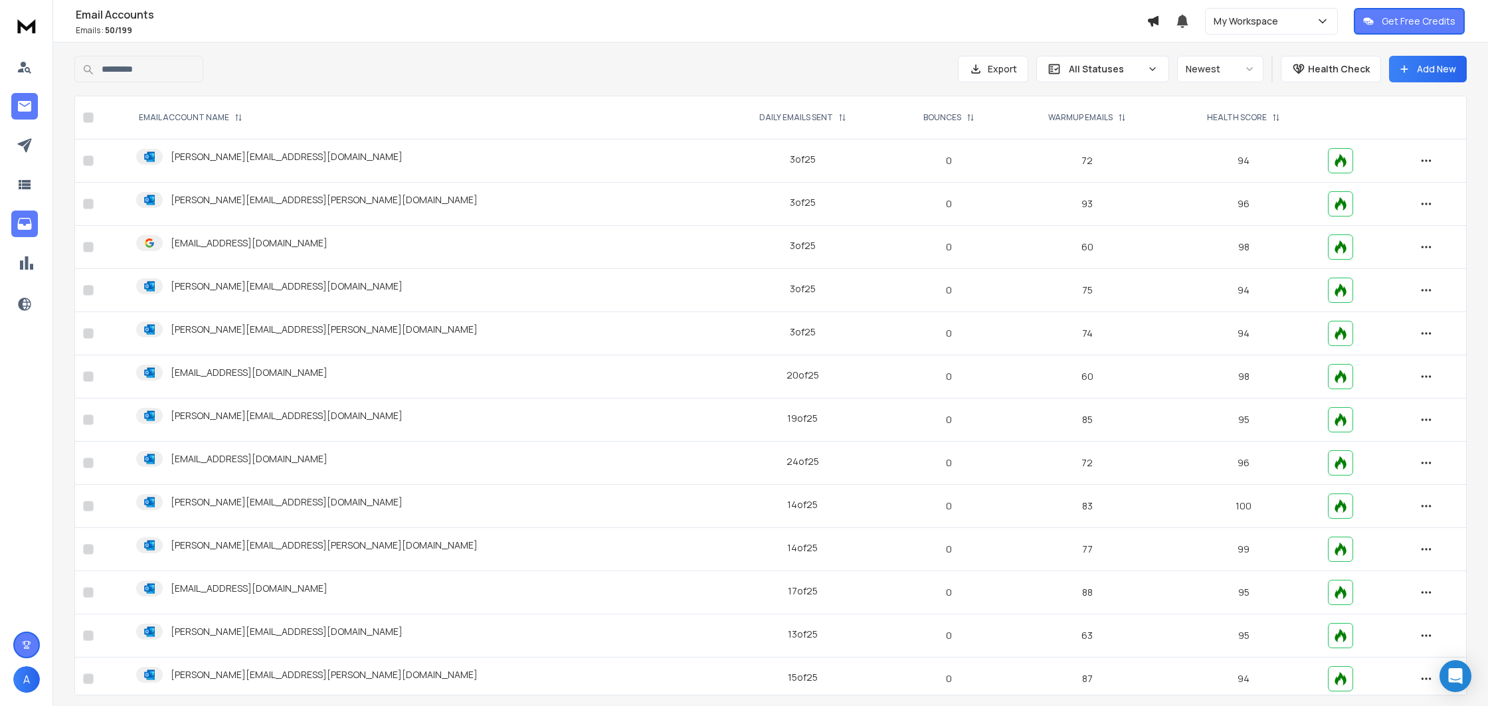
scroll to position [3, 0]
click at [29, 217] on icon at bounding box center [25, 224] width 16 height 16
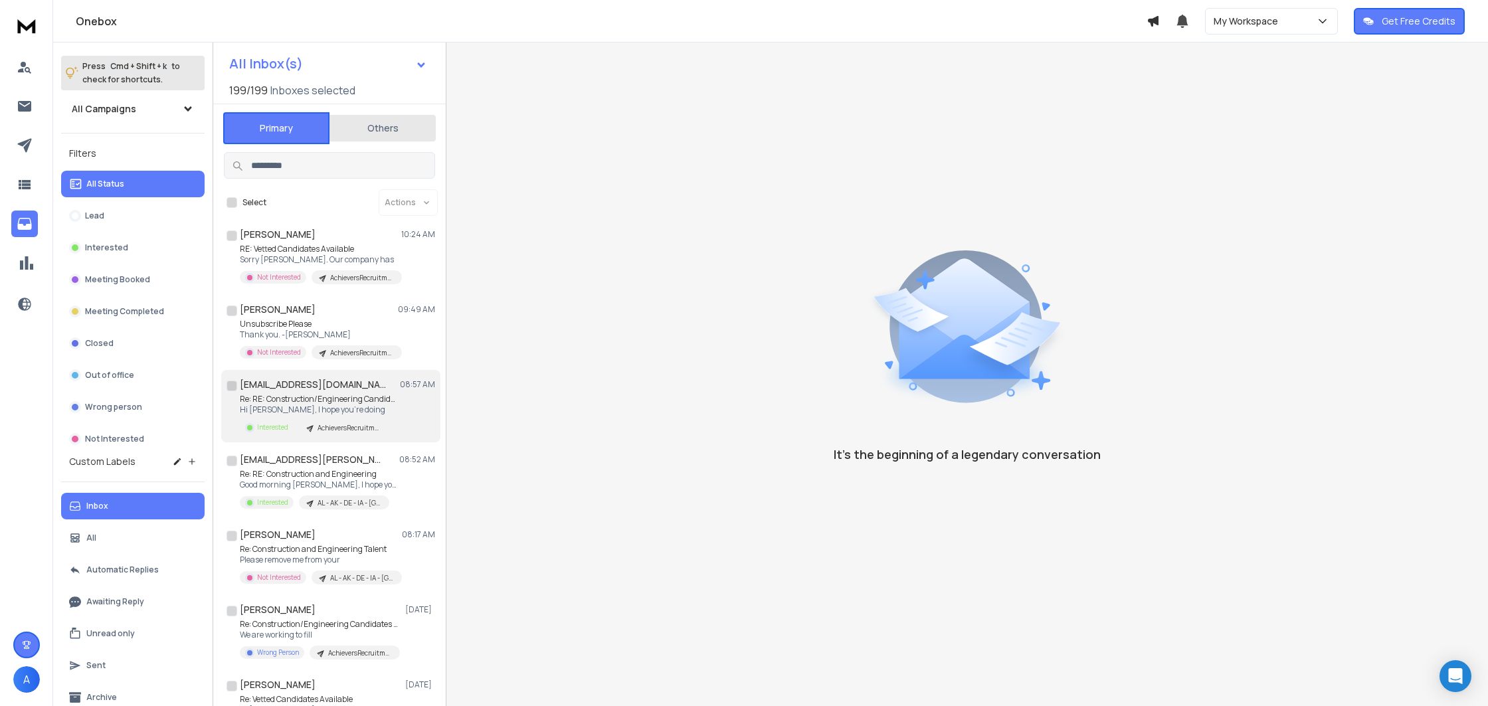
scroll to position [236, 0]
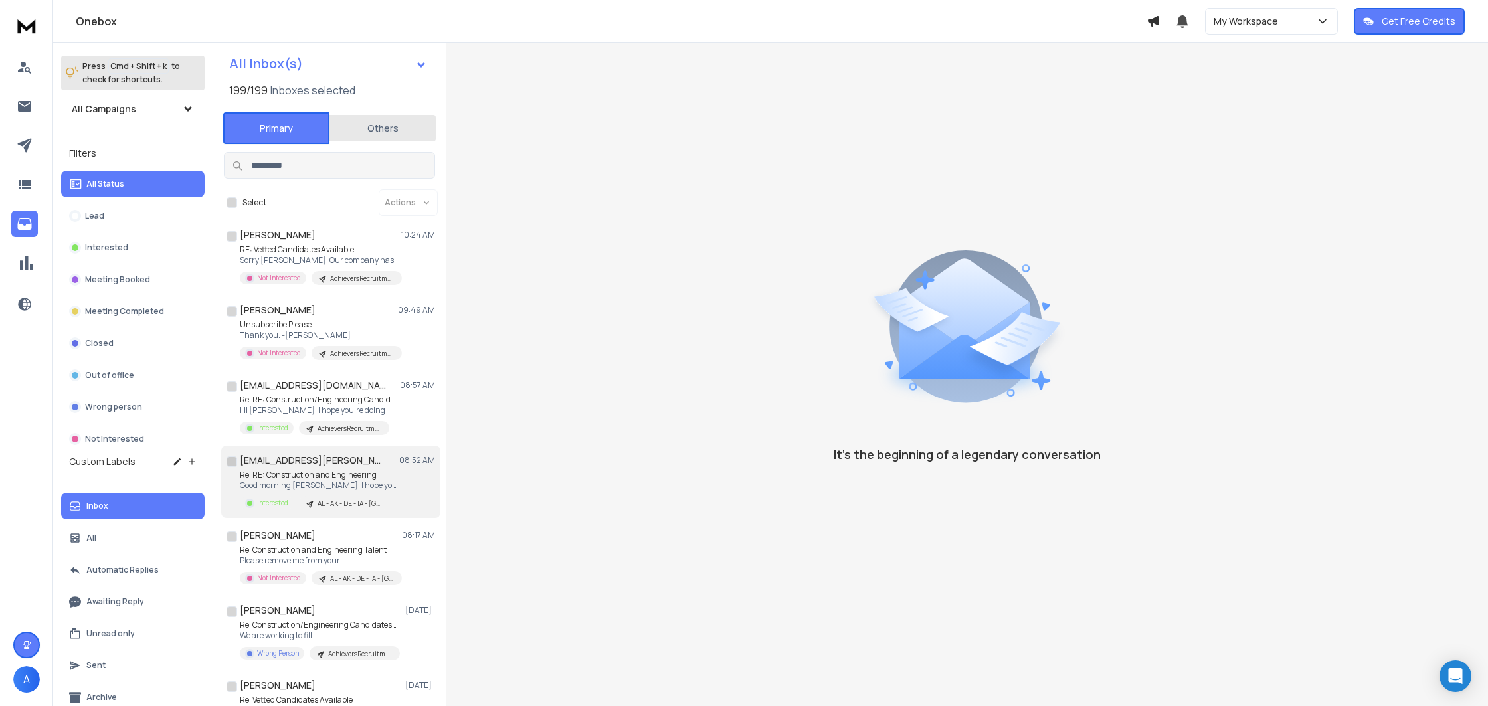
click at [344, 466] on div "[EMAIL_ADDRESS][PERSON_NAME][DOMAIN_NAME] 08:52 AM" at bounding box center [337, 460] width 195 height 13
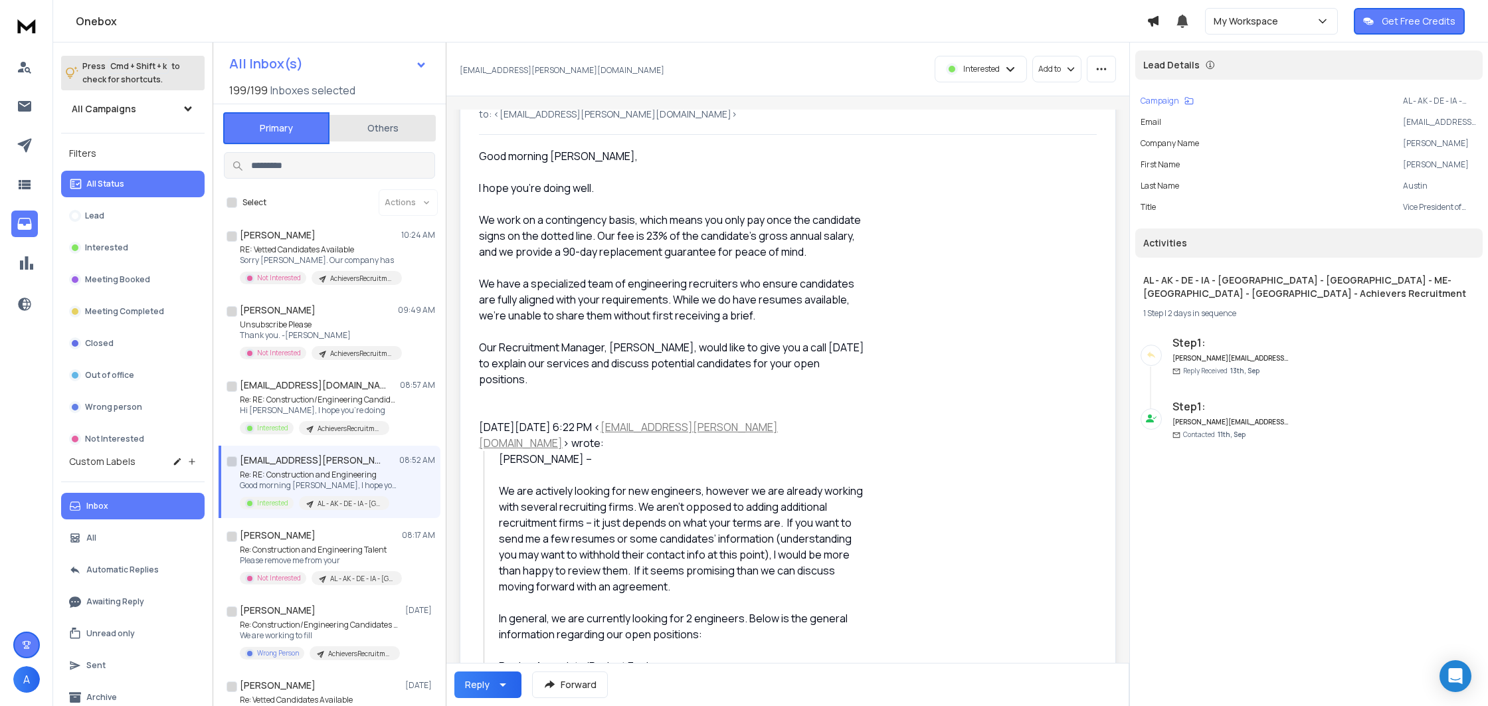
scroll to position [0, 0]
